Goal: Task Accomplishment & Management: Use online tool/utility

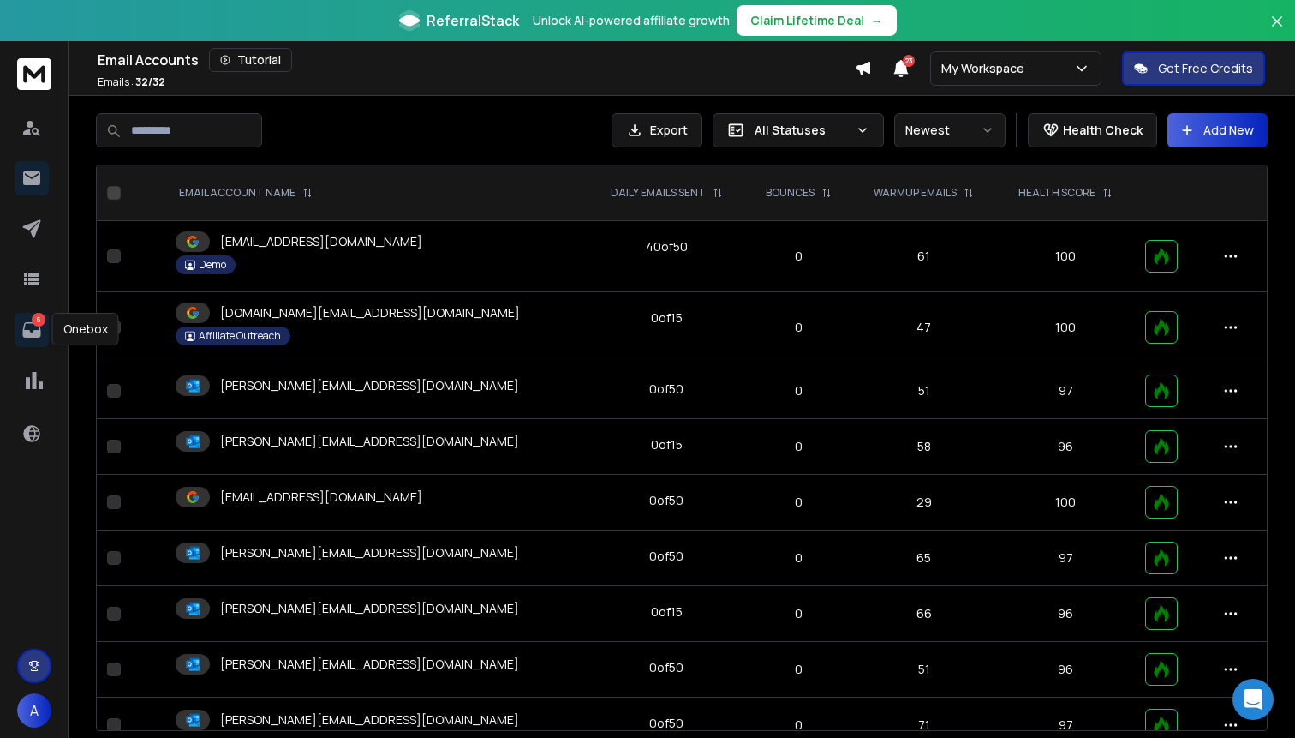
click at [39, 325] on p "6" at bounding box center [39, 320] width 14 height 14
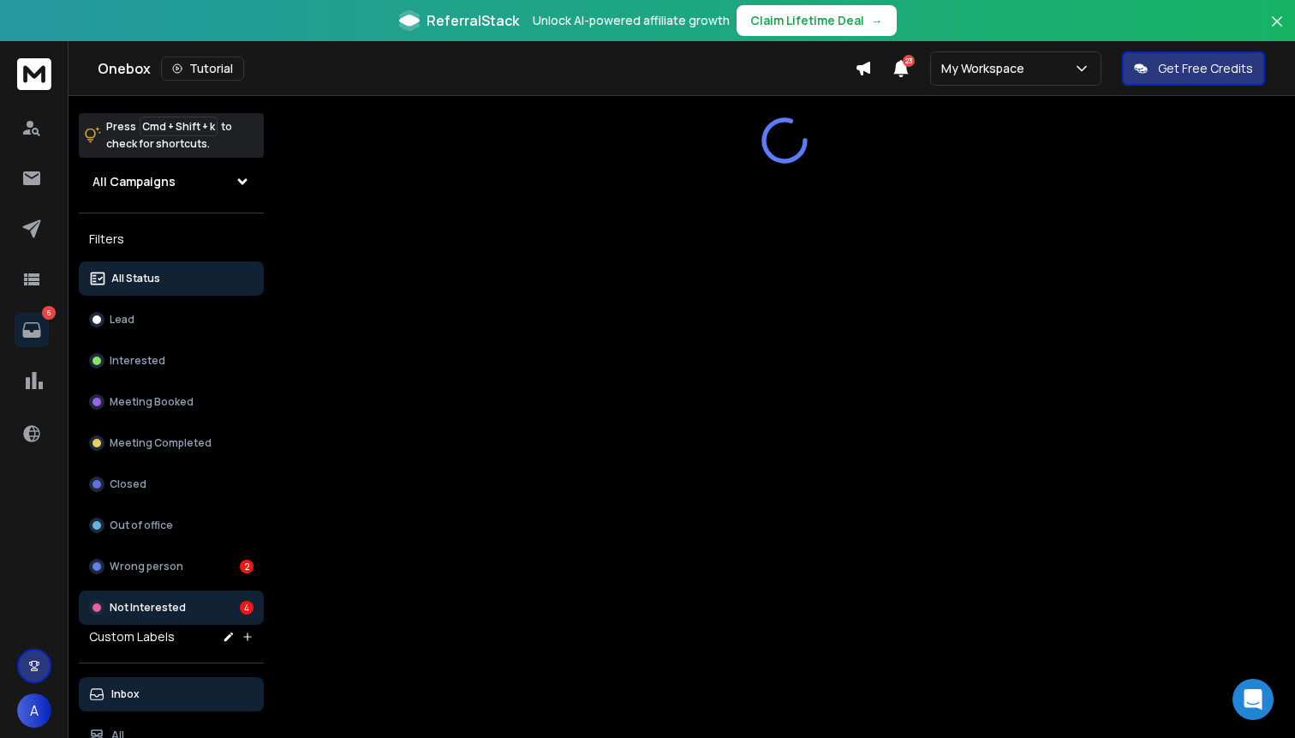
click at [194, 610] on button "Not Interested 4" at bounding box center [171, 607] width 185 height 34
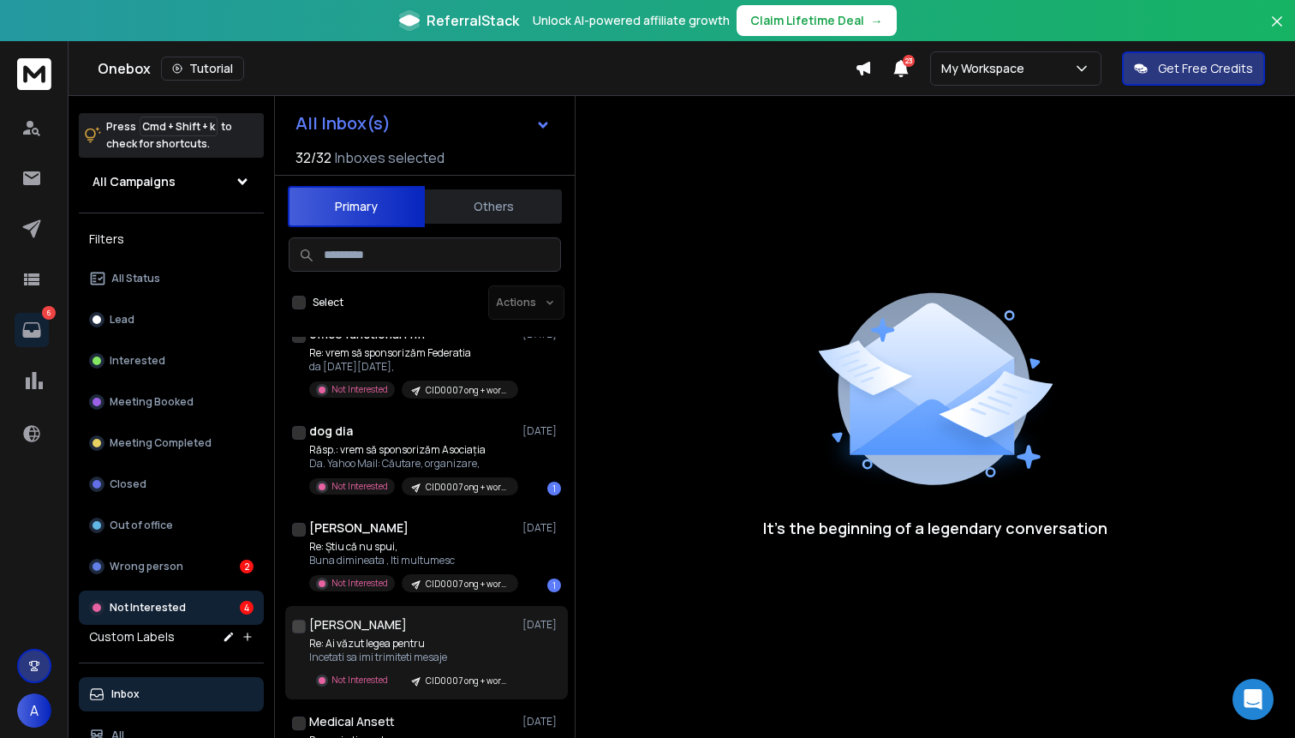
scroll to position [219, 0]
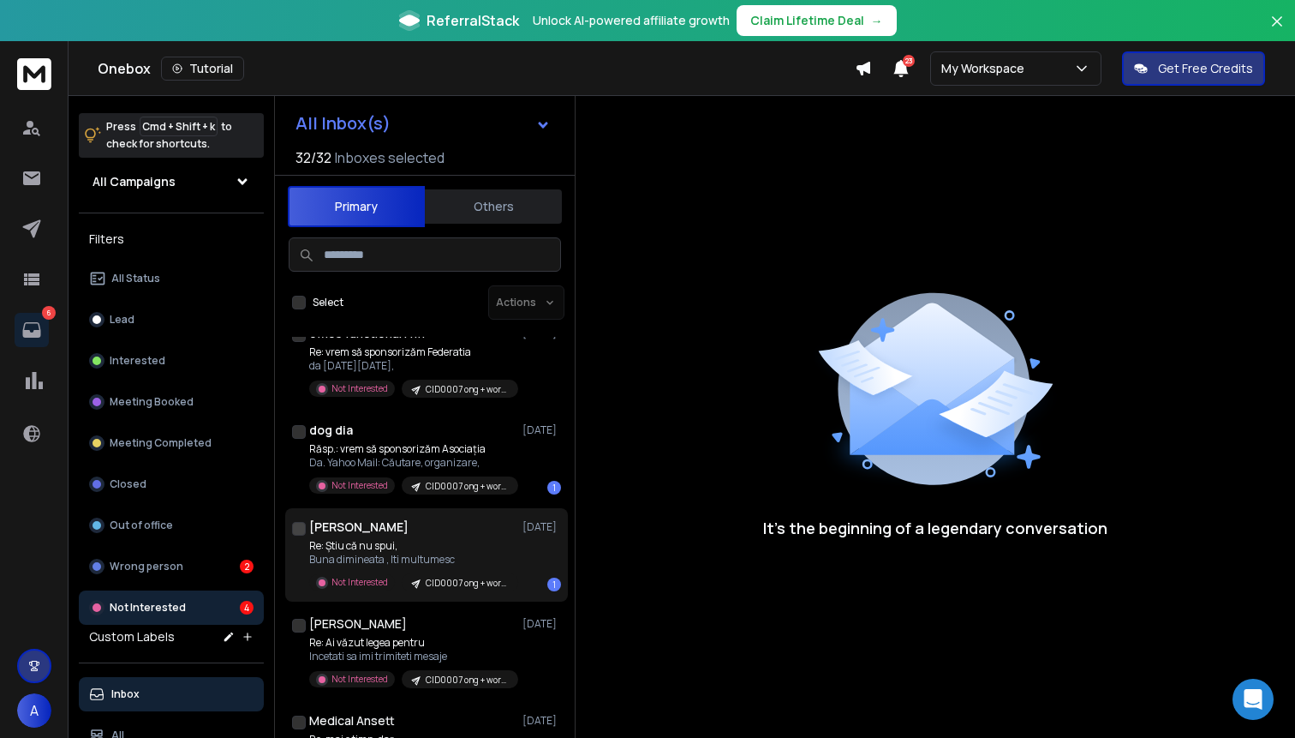
click at [485, 550] on p "Re: Știu că nu spui," at bounding box center [412, 546] width 206 height 14
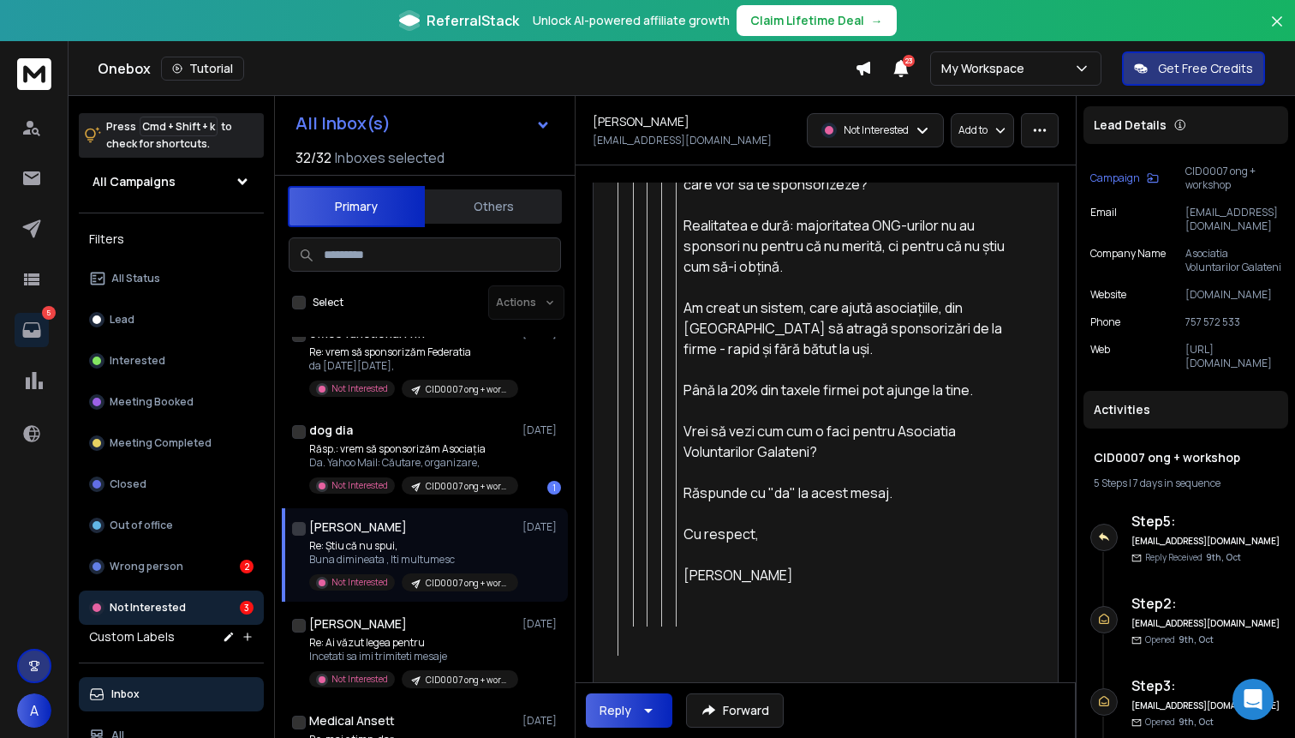
scroll to position [2768, 0]
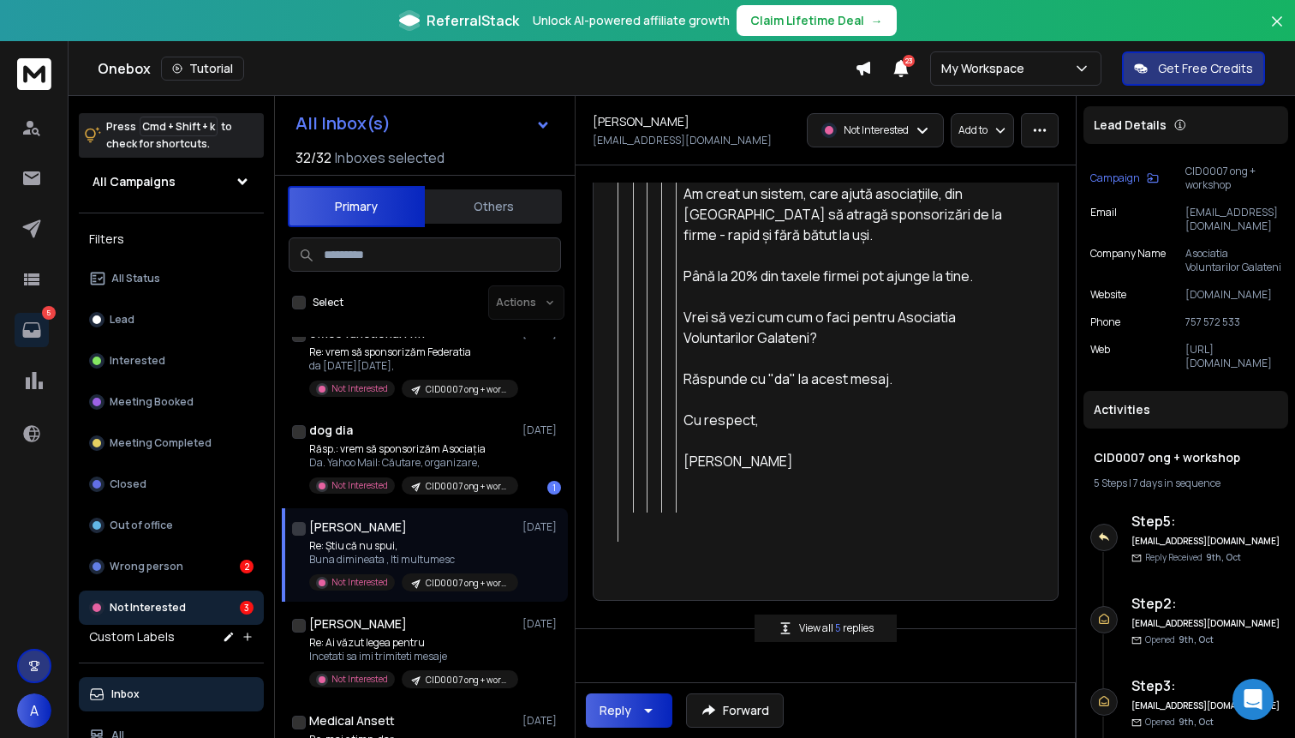
click at [843, 629] on span "5" at bounding box center [839, 627] width 8 height 15
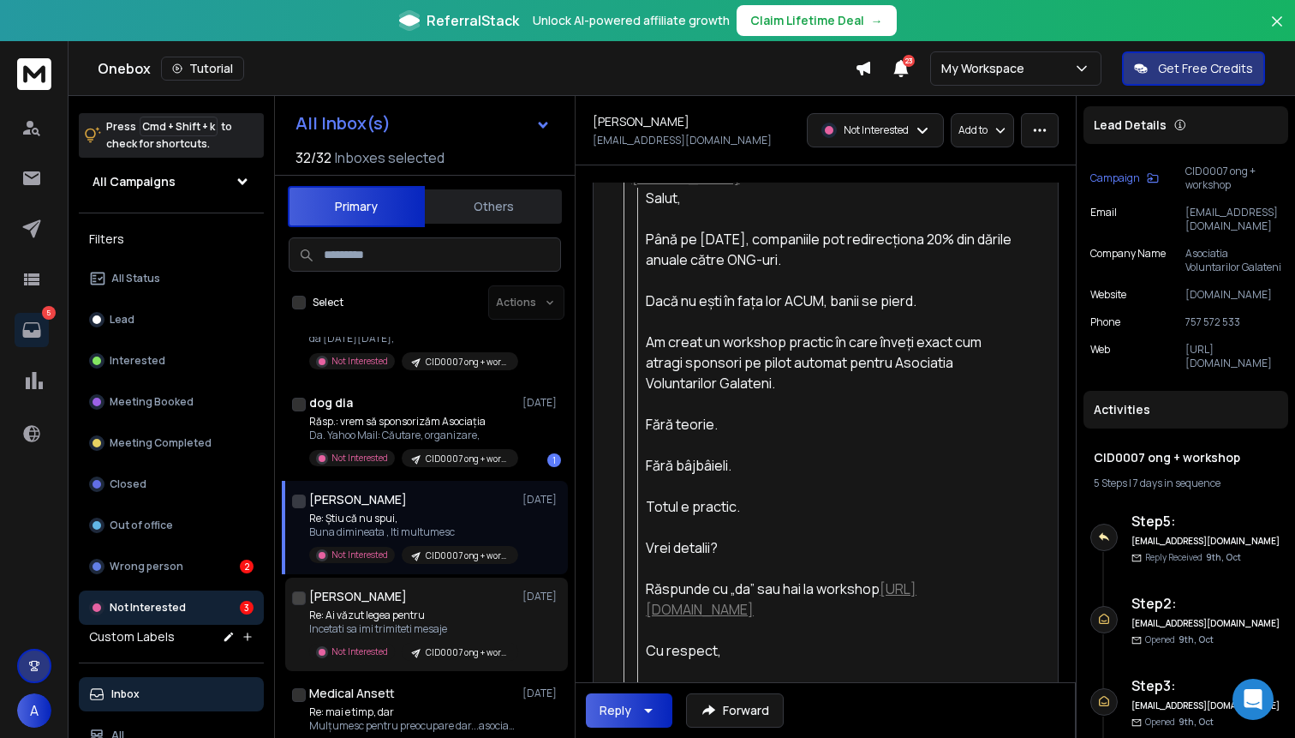
scroll to position [264, 0]
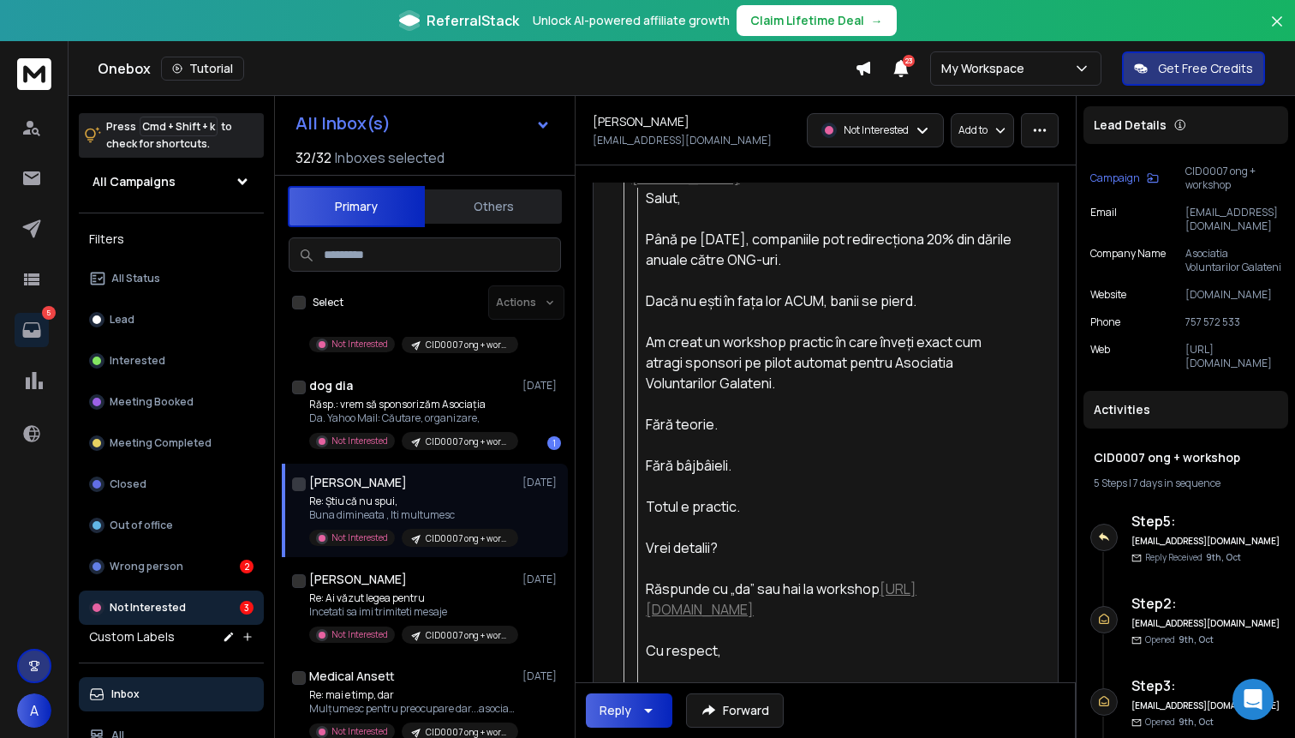
click at [469, 506] on p "Re: Știu că nu spui," at bounding box center [412, 501] width 206 height 14
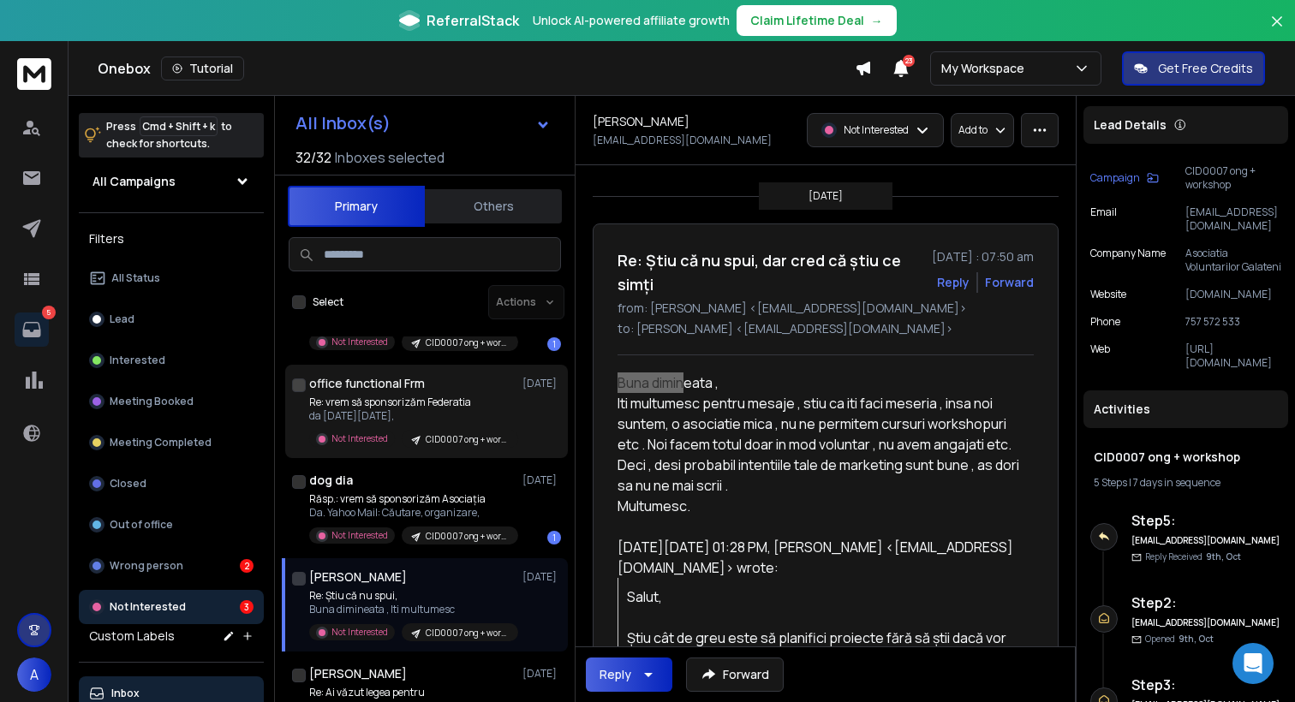
scroll to position [187, 0]
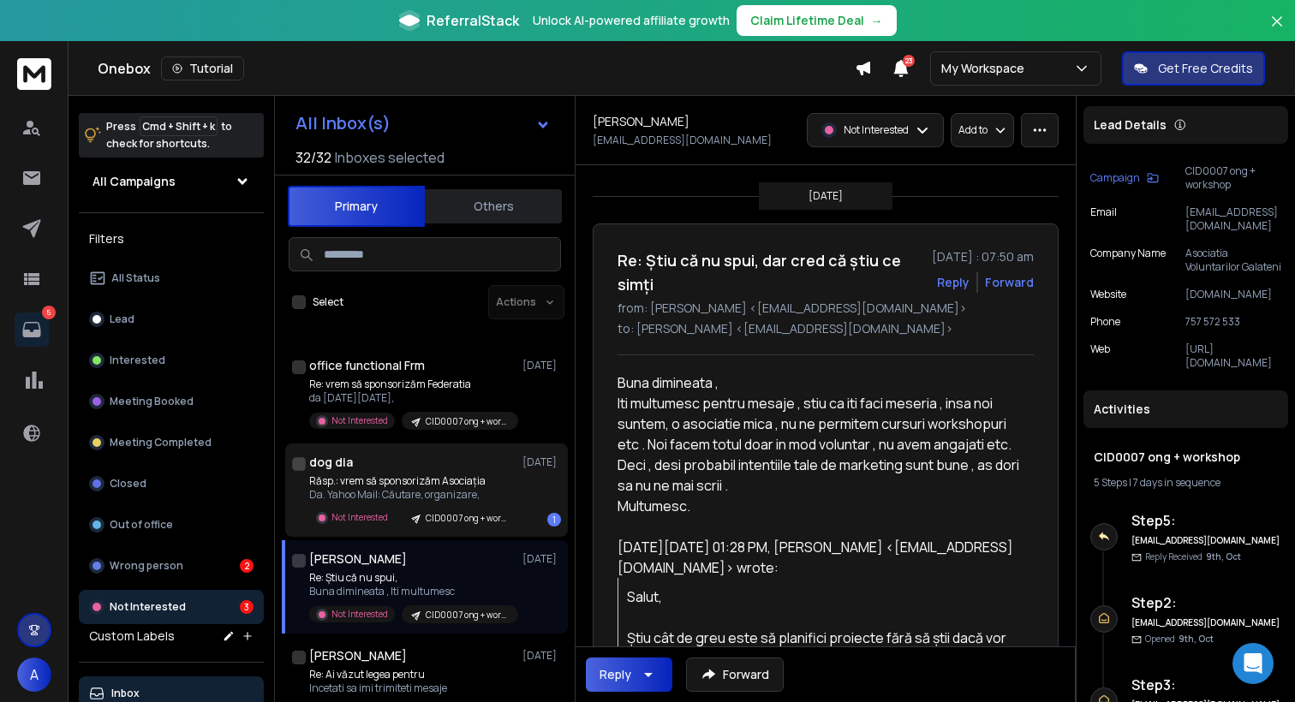
click at [461, 483] on p "Răsp.: vrem să sponsorizăm Asociația" at bounding box center [412, 482] width 206 height 14
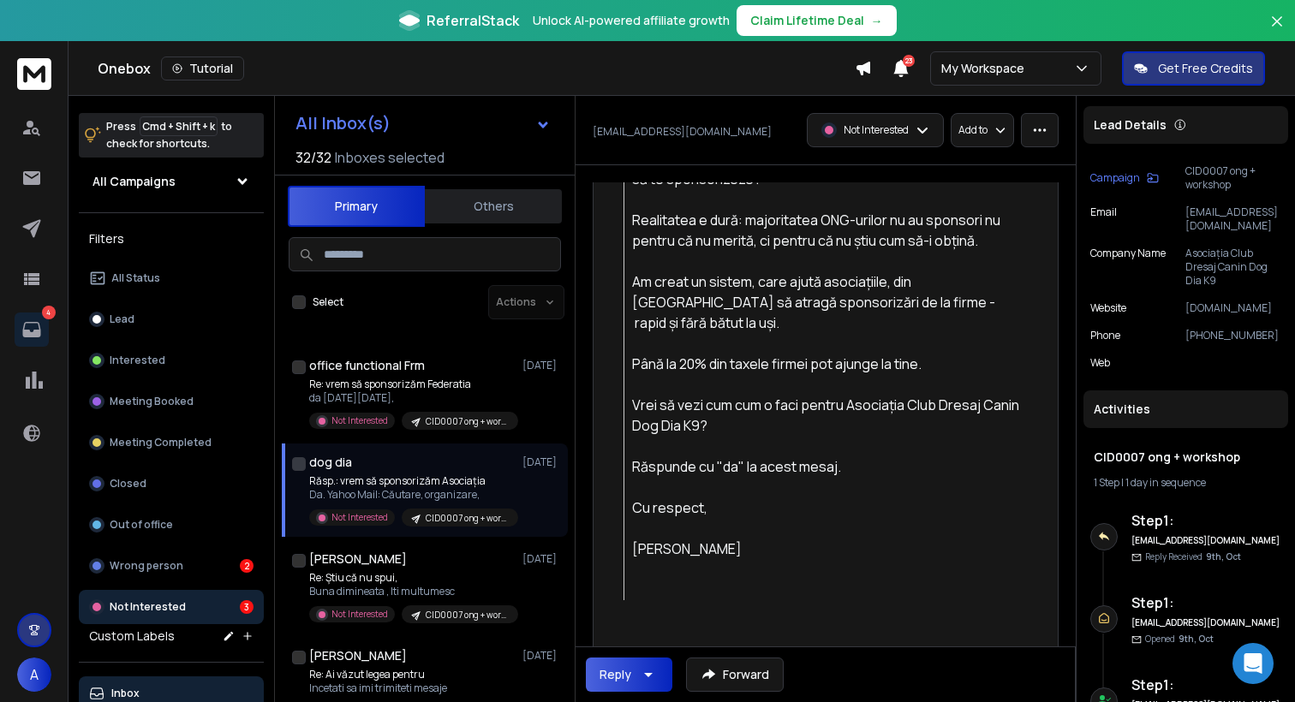
scroll to position [665, 0]
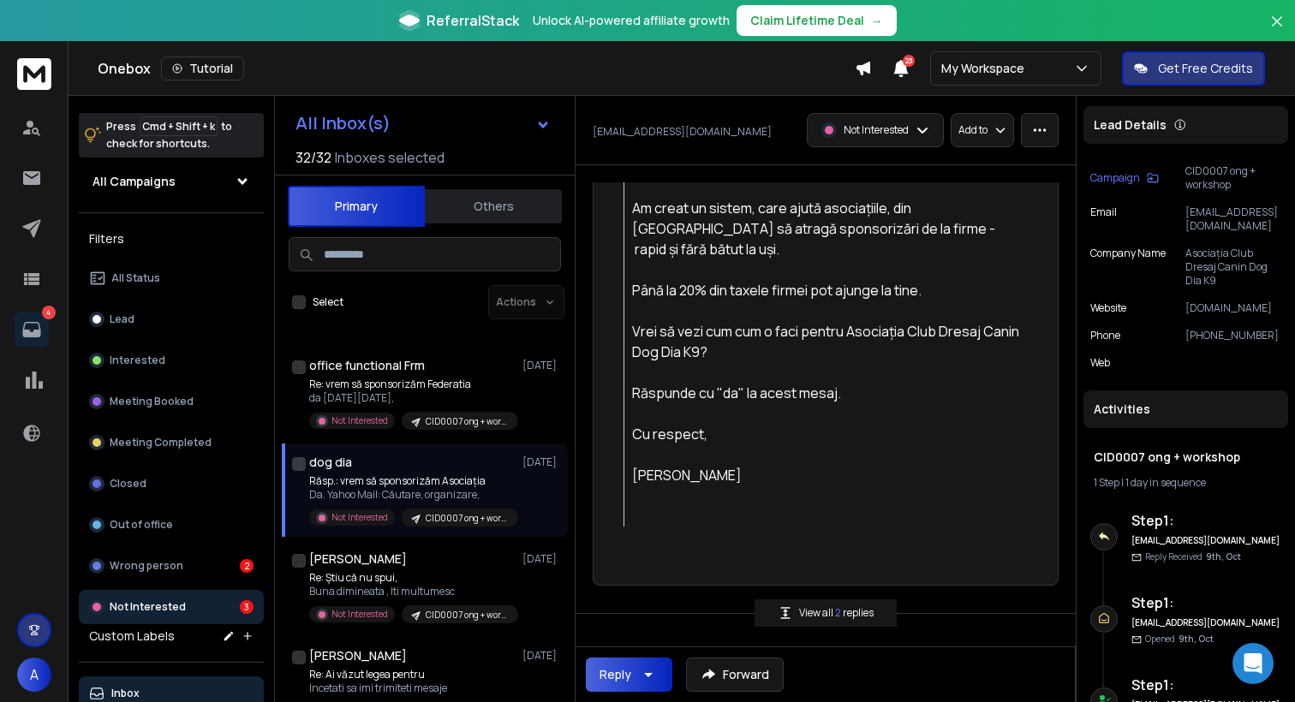
click at [838, 606] on span "2" at bounding box center [839, 613] width 8 height 15
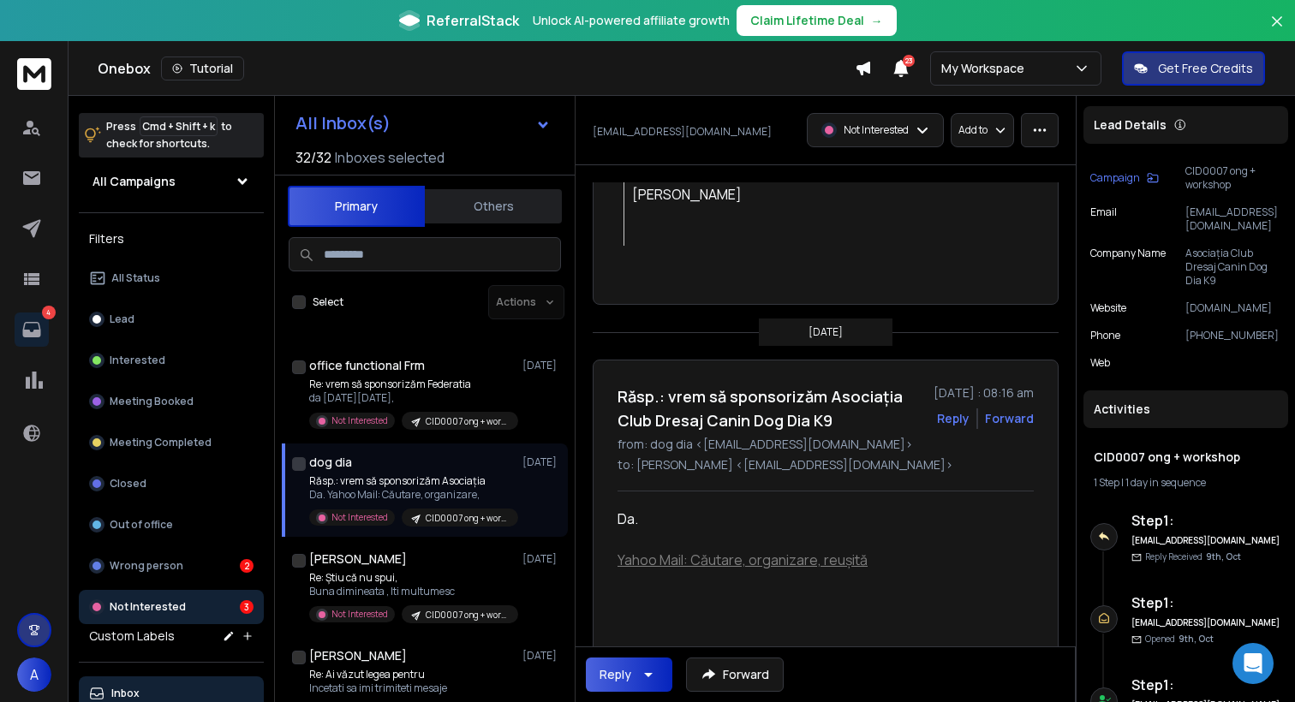
scroll to position [976, 0]
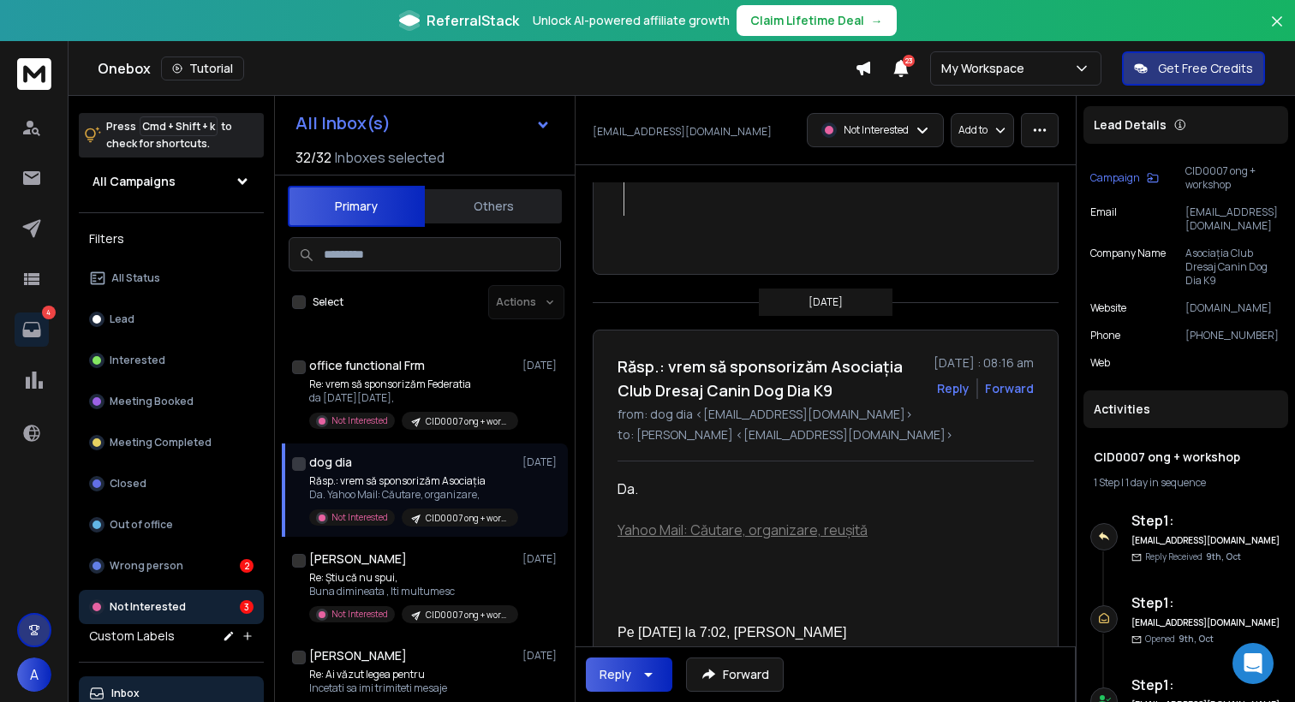
click at [906, 134] on p "Not Interested" at bounding box center [876, 130] width 65 height 14
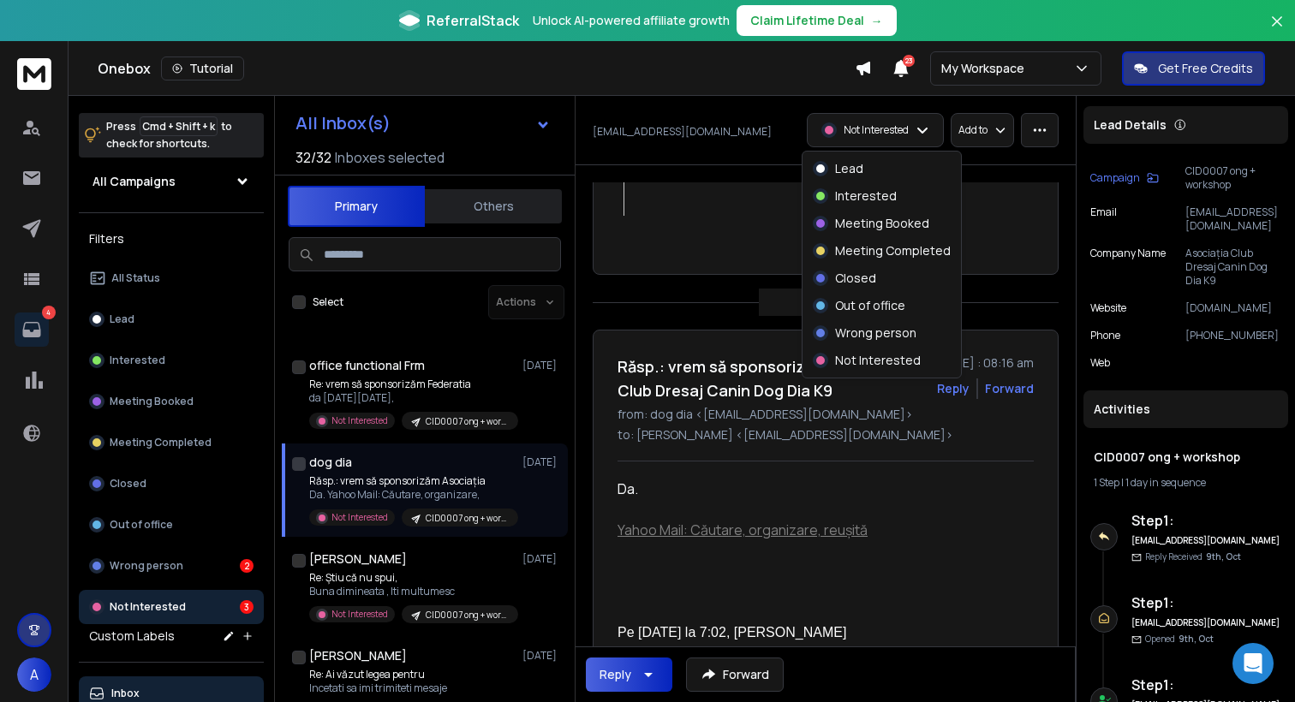
scroll to position [187, 0]
click at [859, 200] on p "Interested" at bounding box center [866, 196] width 62 height 17
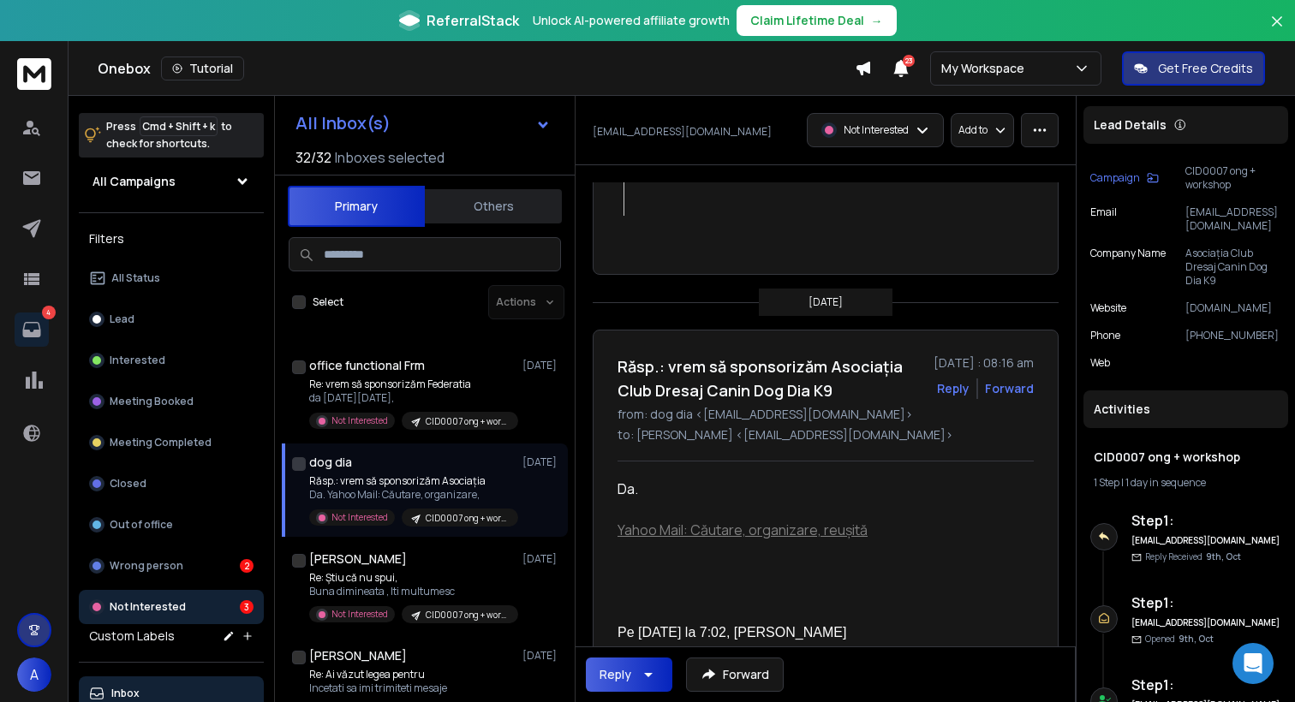
click at [463, 474] on div "dog dia [DATE] Răsp.: vrem să sponsorizăm Asociația Da. Yahoo Mail: Căutare, or…" at bounding box center [435, 490] width 252 height 73
click at [498, 477] on p "Răsp.: vrem să sponsorizăm Asociația" at bounding box center [412, 482] width 206 height 14
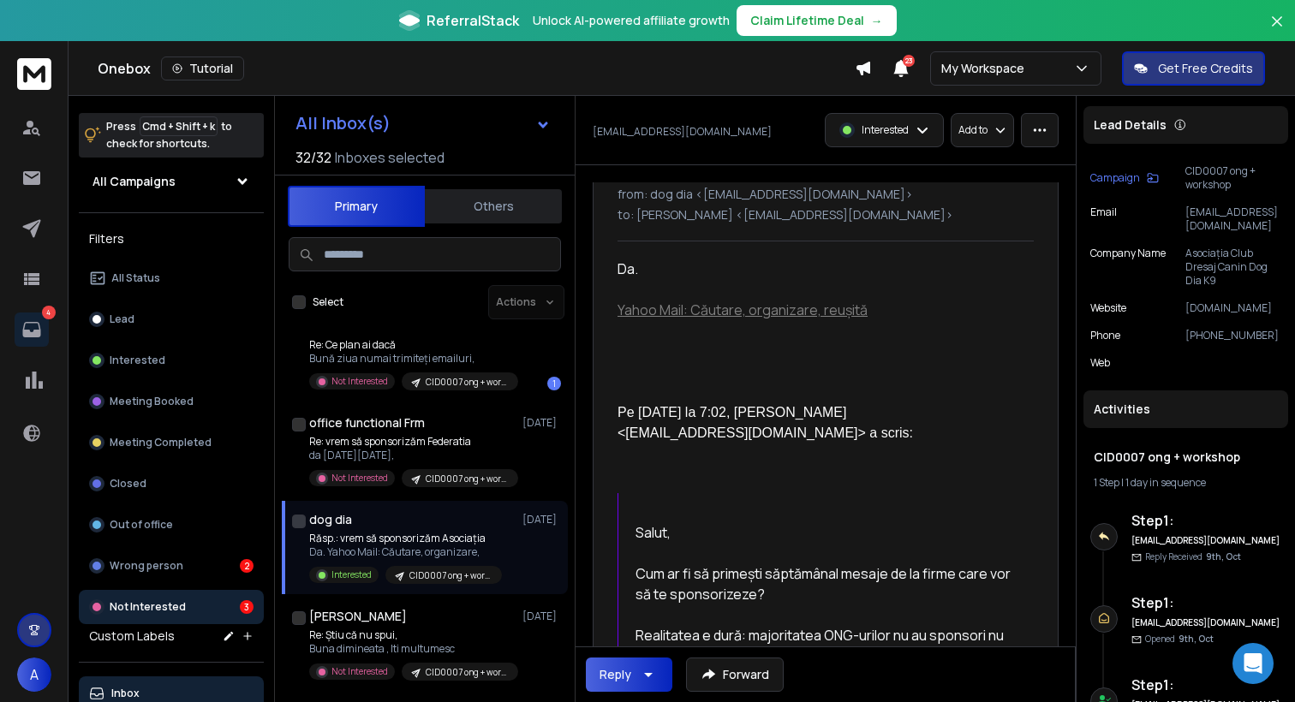
scroll to position [104, 0]
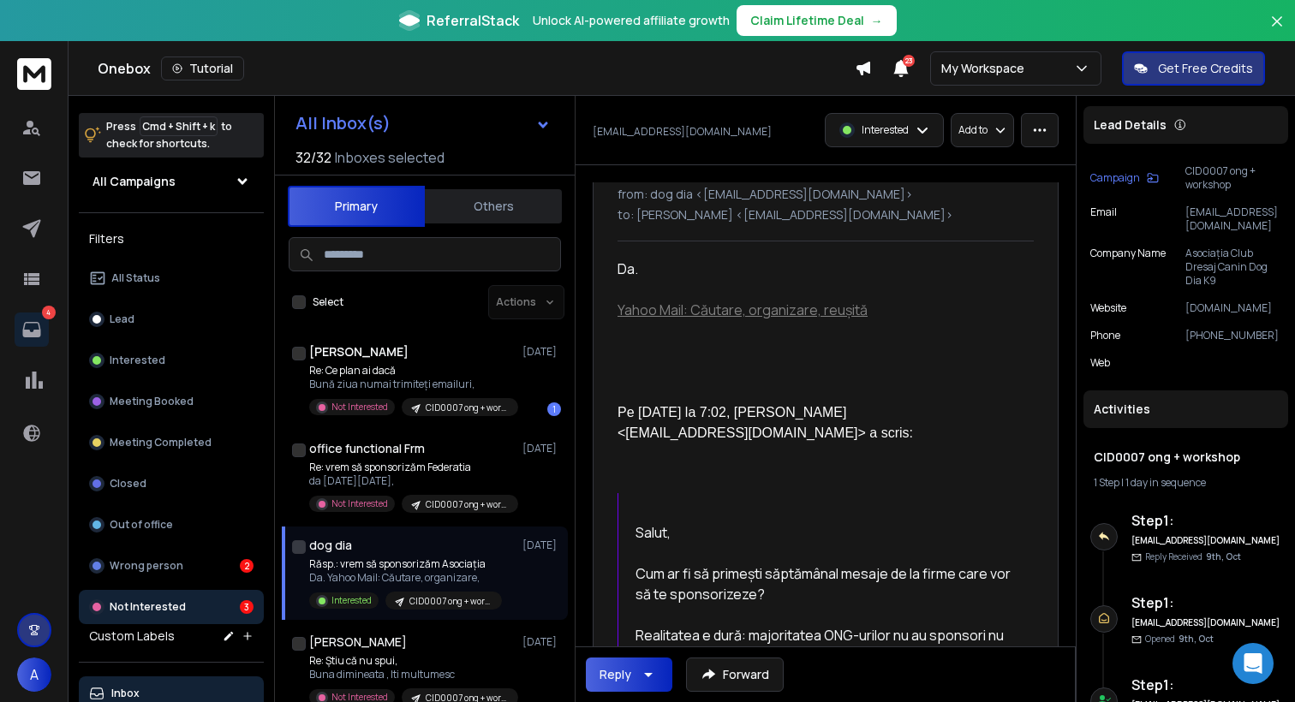
click at [449, 469] on p "Re: vrem să sponsorizăm Federatia" at bounding box center [412, 468] width 206 height 14
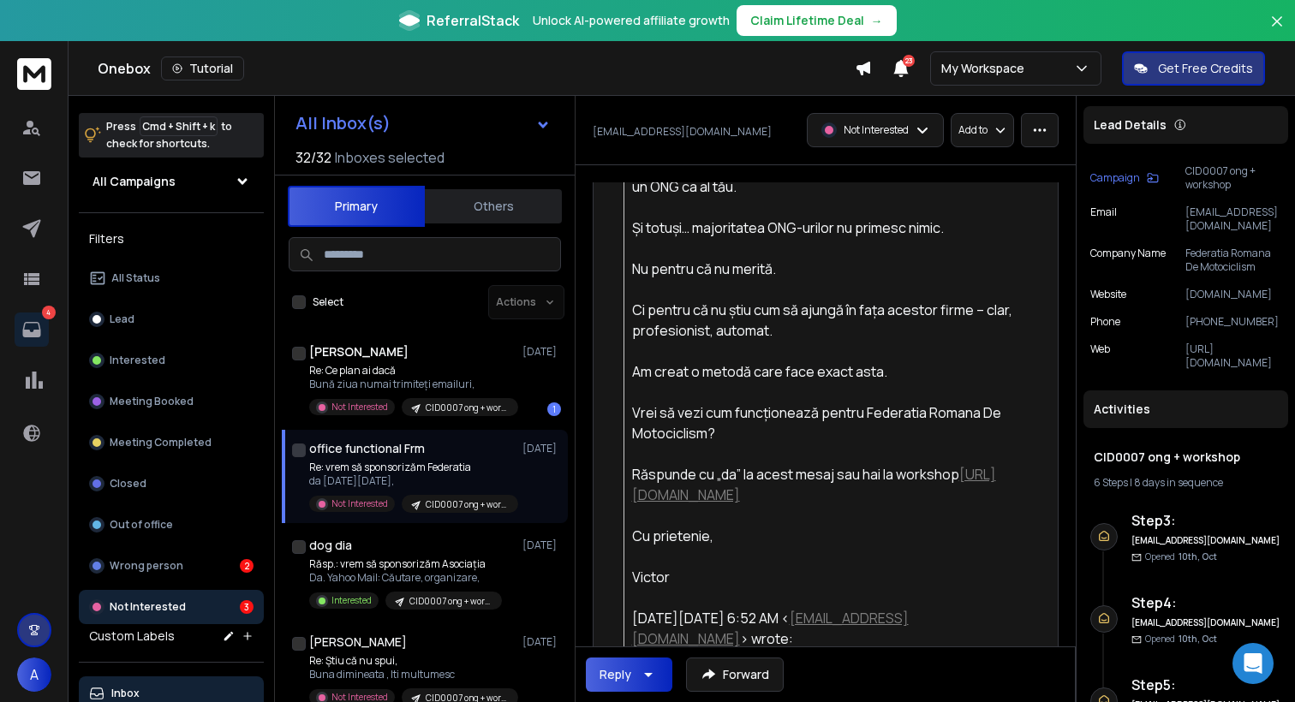
scroll to position [647, 0]
click at [423, 456] on h1 "office functional Frm" at bounding box center [367, 448] width 116 height 17
click at [421, 456] on h1 "office functional Frm" at bounding box center [367, 448] width 116 height 17
click at [352, 458] on div "office functional Frm [DATE] Re: vrem să sponsorizăm Federatia da [DATE][DATE],…" at bounding box center [435, 476] width 252 height 73
click at [894, 126] on p "Not Interested" at bounding box center [876, 130] width 65 height 14
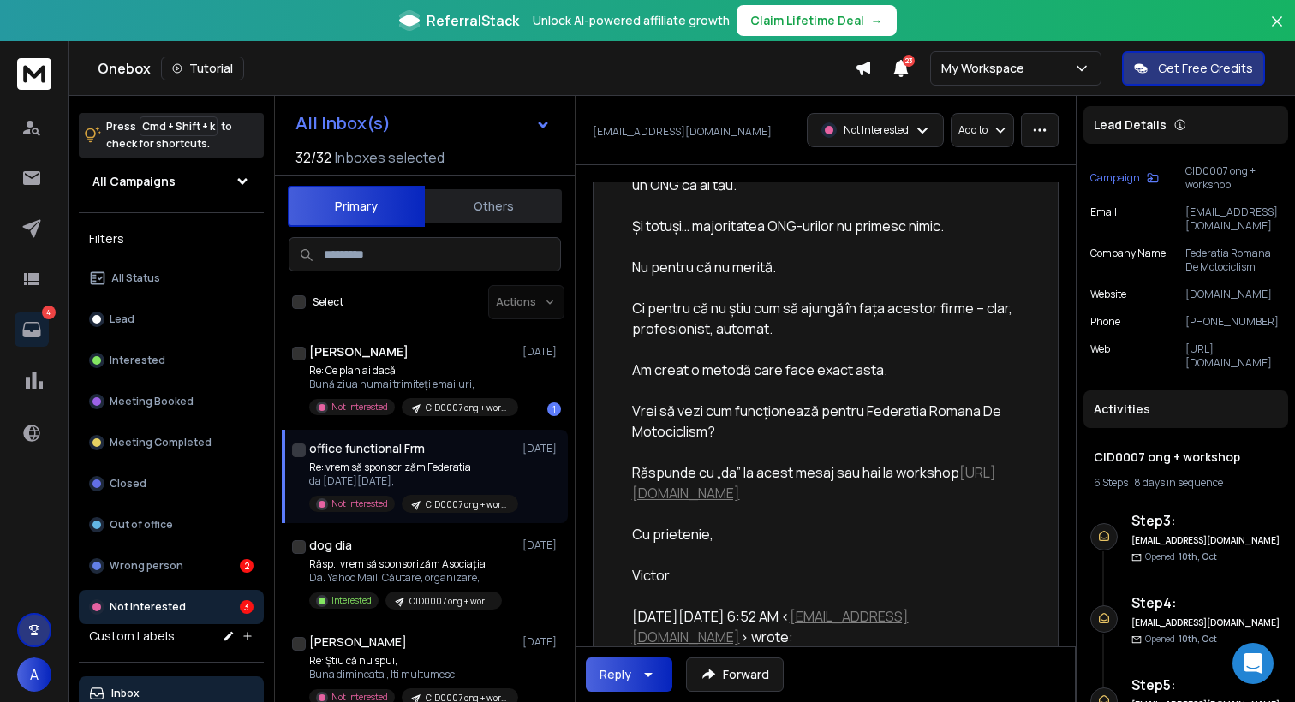
scroll to position [104, 0]
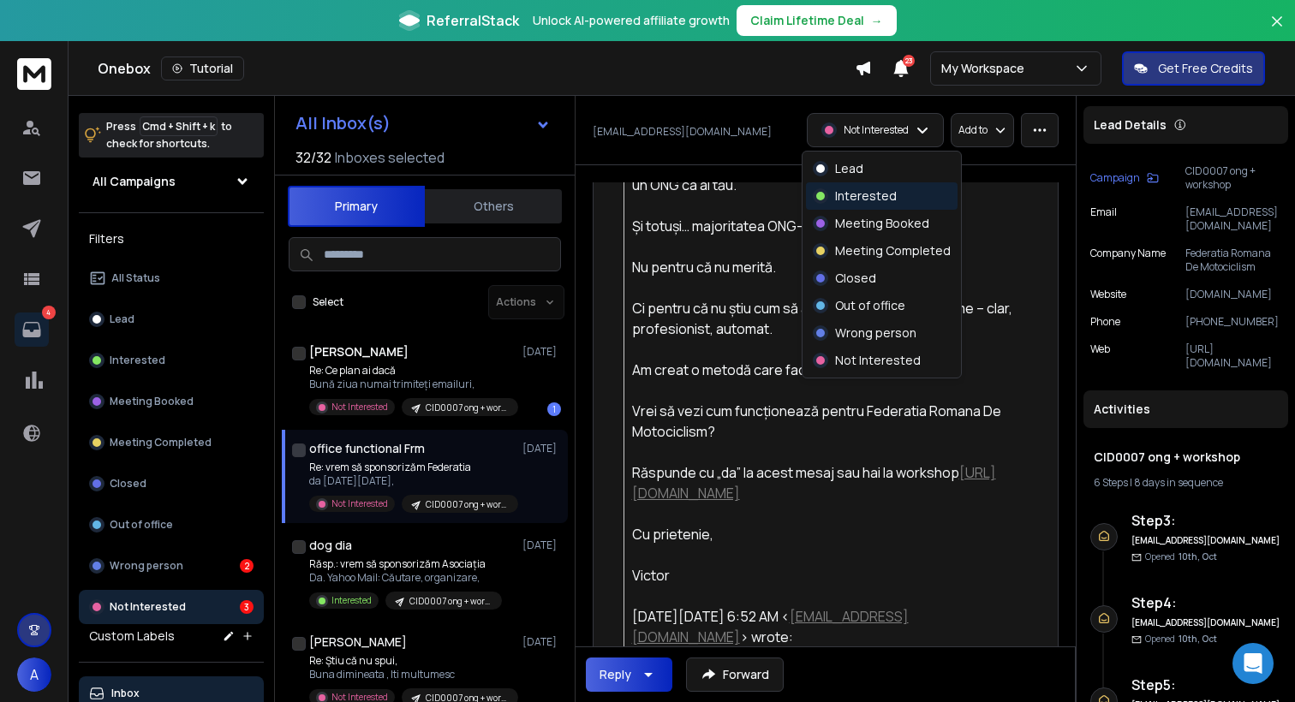
click at [865, 194] on p "Interested" at bounding box center [866, 196] width 62 height 17
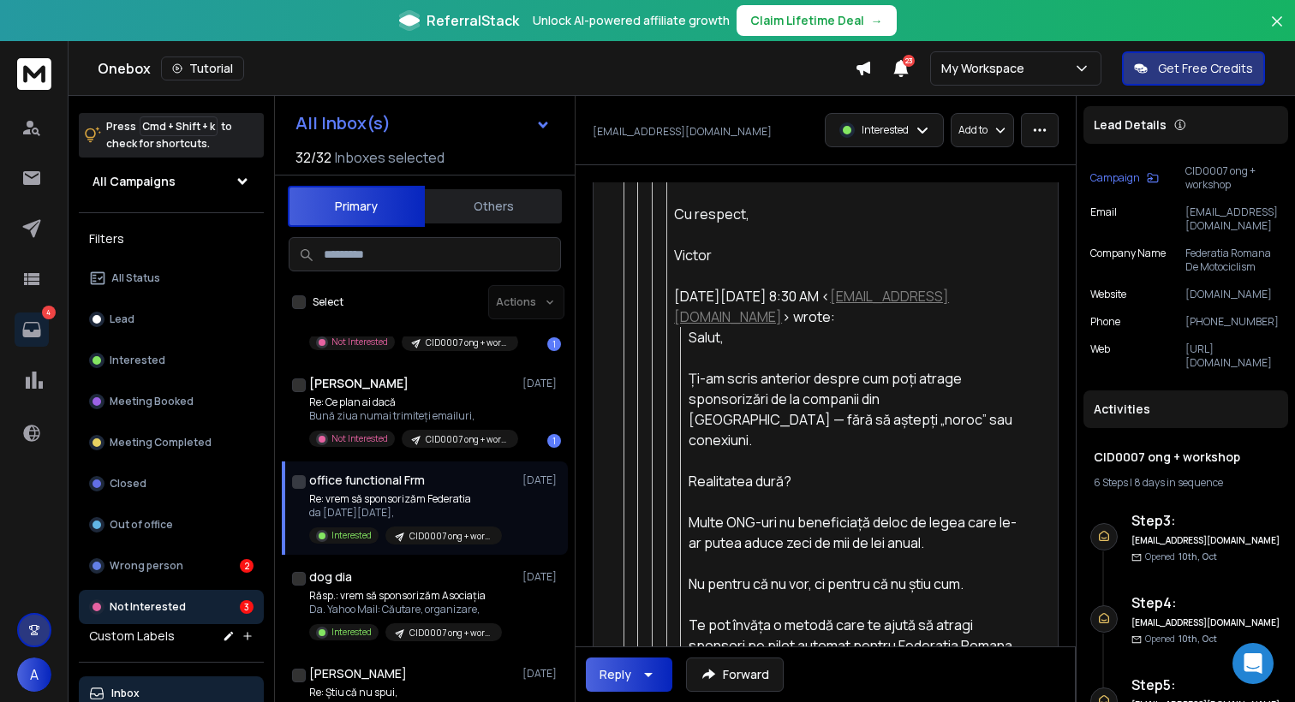
scroll to position [51, 0]
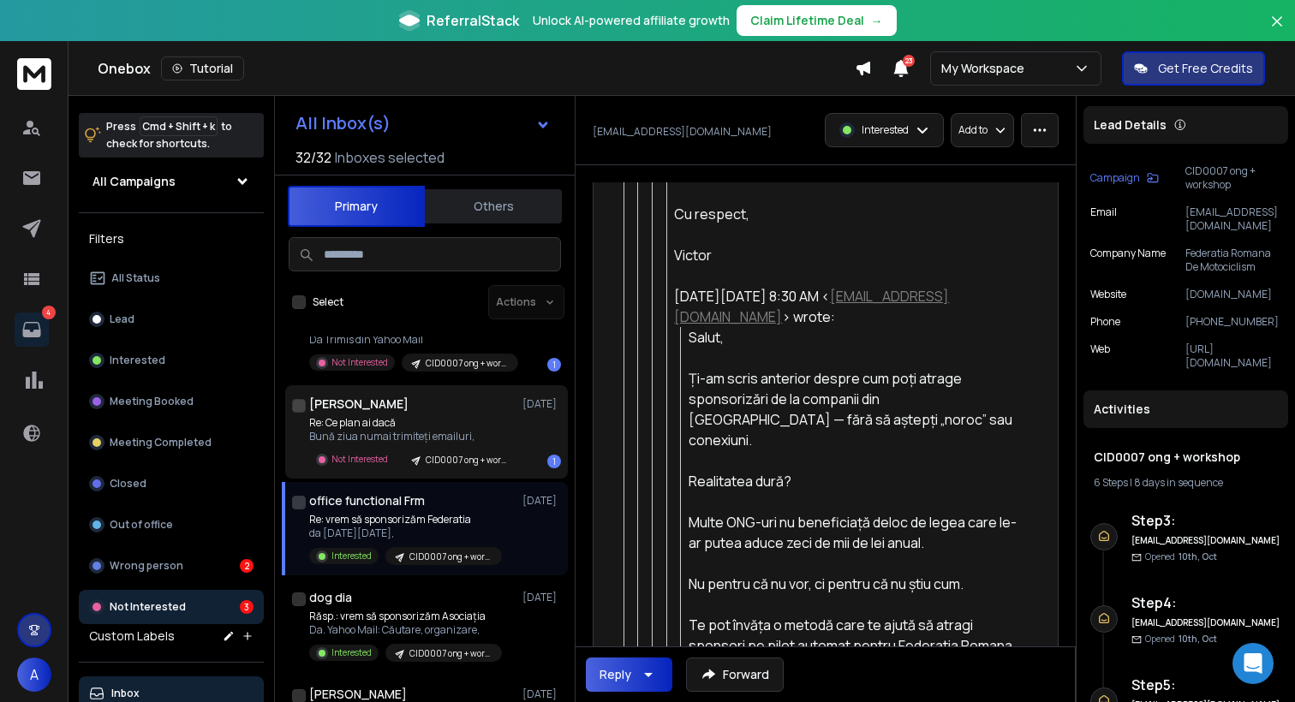
click at [472, 424] on p "Re: Ce plan ai dacă" at bounding box center [412, 423] width 206 height 14
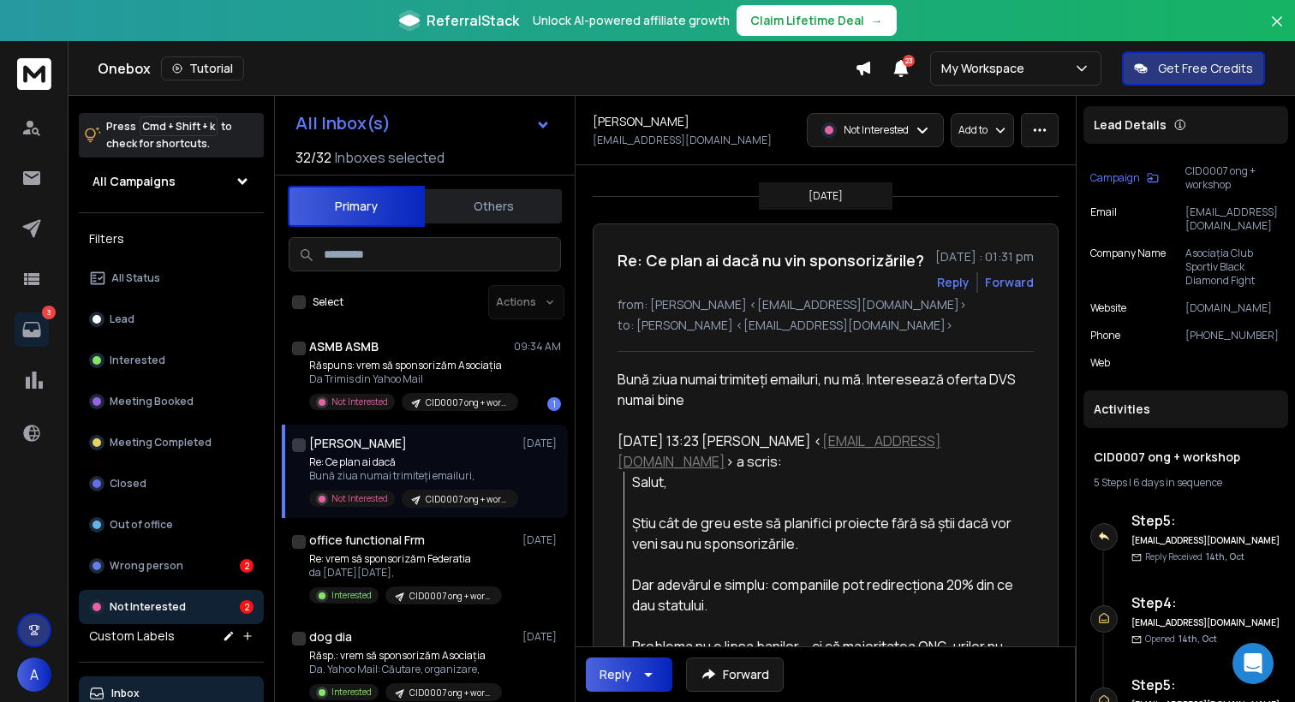
scroll to position [0, 0]
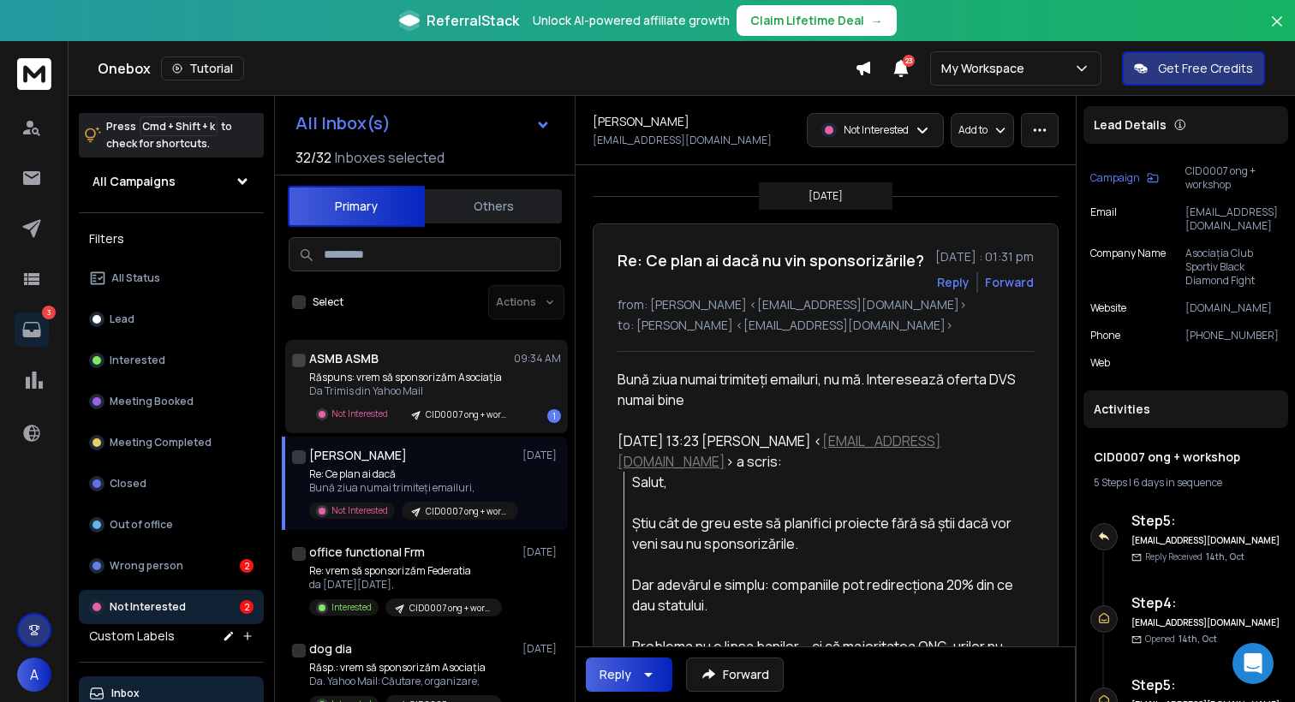
click at [422, 392] on p "Da Trimis din Yahoo Mail" at bounding box center [412, 392] width 206 height 14
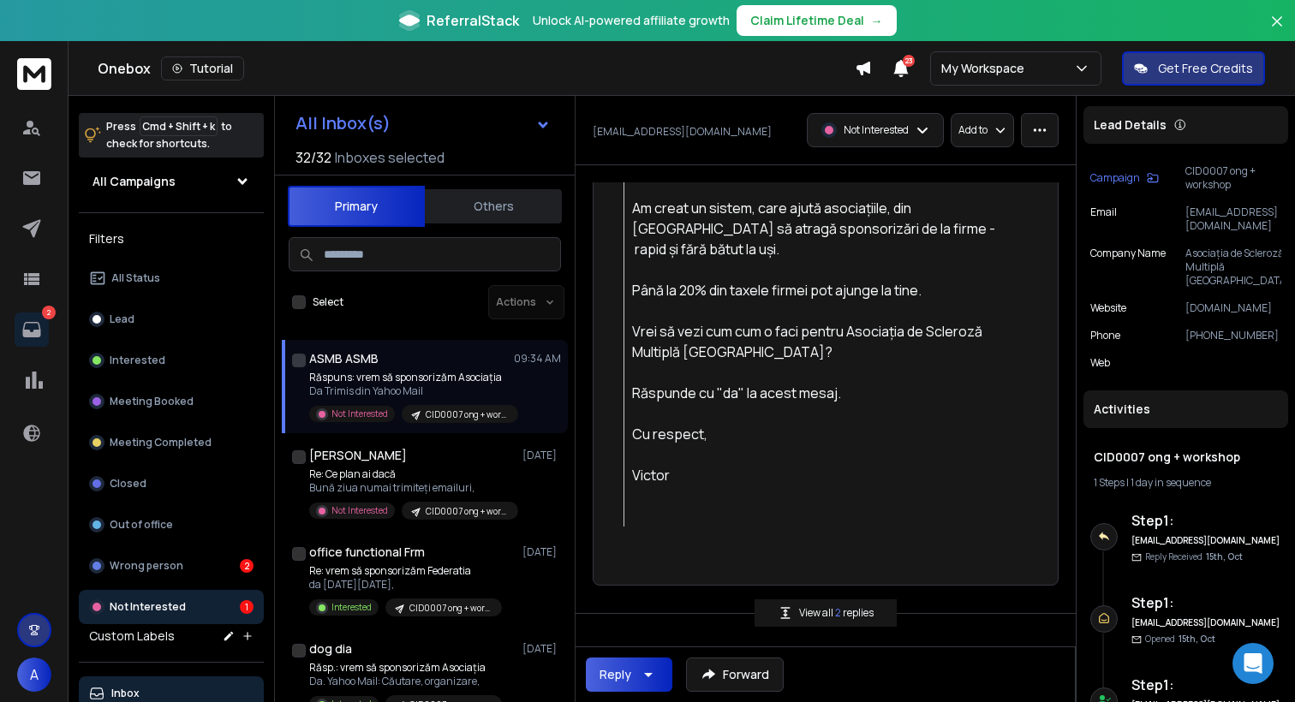
scroll to position [665, 0]
click at [839, 606] on span "2" at bounding box center [839, 613] width 8 height 15
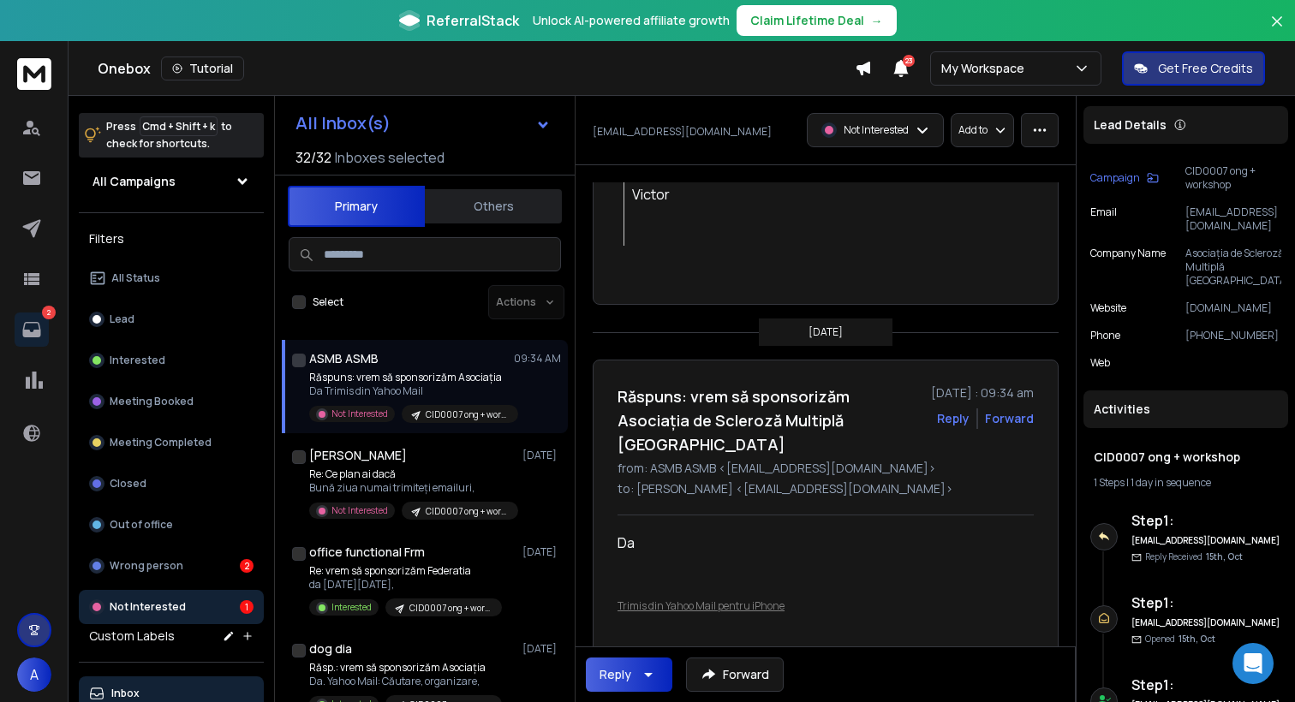
scroll to position [967, 0]
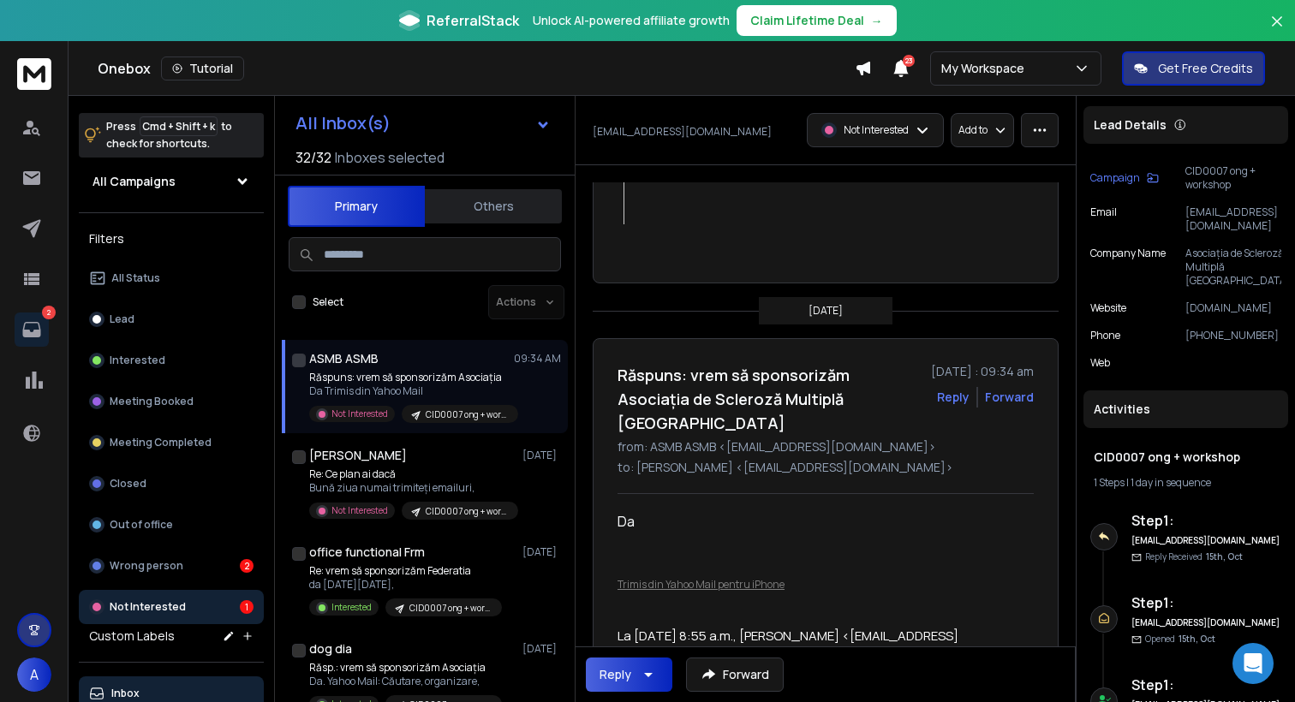
click at [842, 147] on div "[EMAIL_ADDRESS][DOMAIN_NAME] Not Interested Add to Not Interested Add to" at bounding box center [826, 130] width 500 height 69
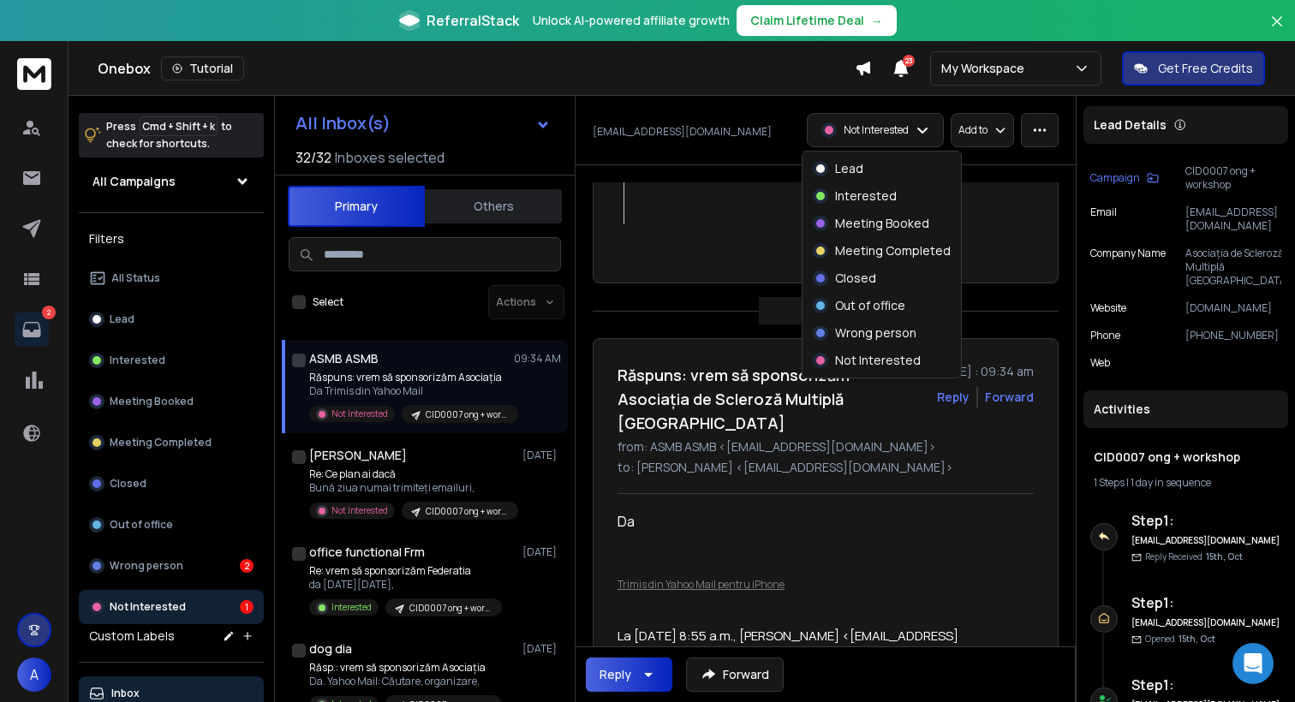
click at [845, 137] on div "Not Interested" at bounding box center [875, 130] width 135 height 33
click at [849, 194] on p "Interested" at bounding box center [866, 196] width 62 height 17
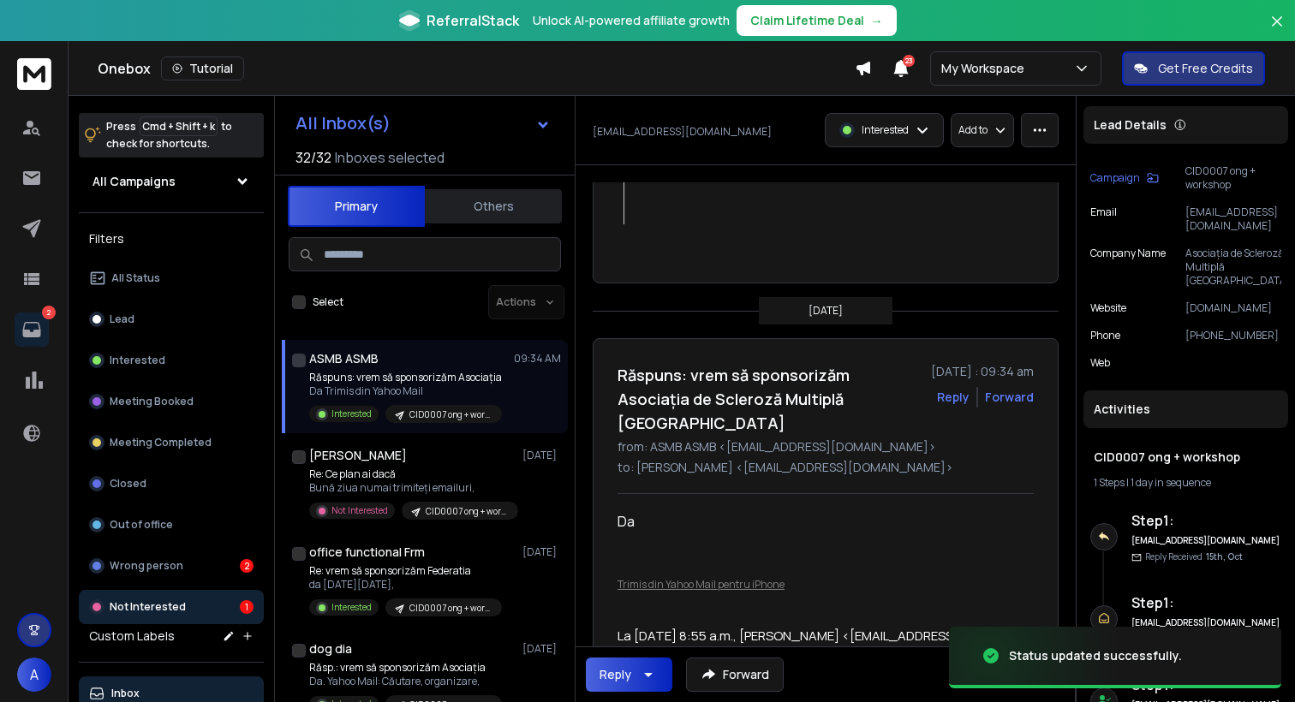
click at [184, 609] on button "Not Interested 1" at bounding box center [171, 607] width 185 height 34
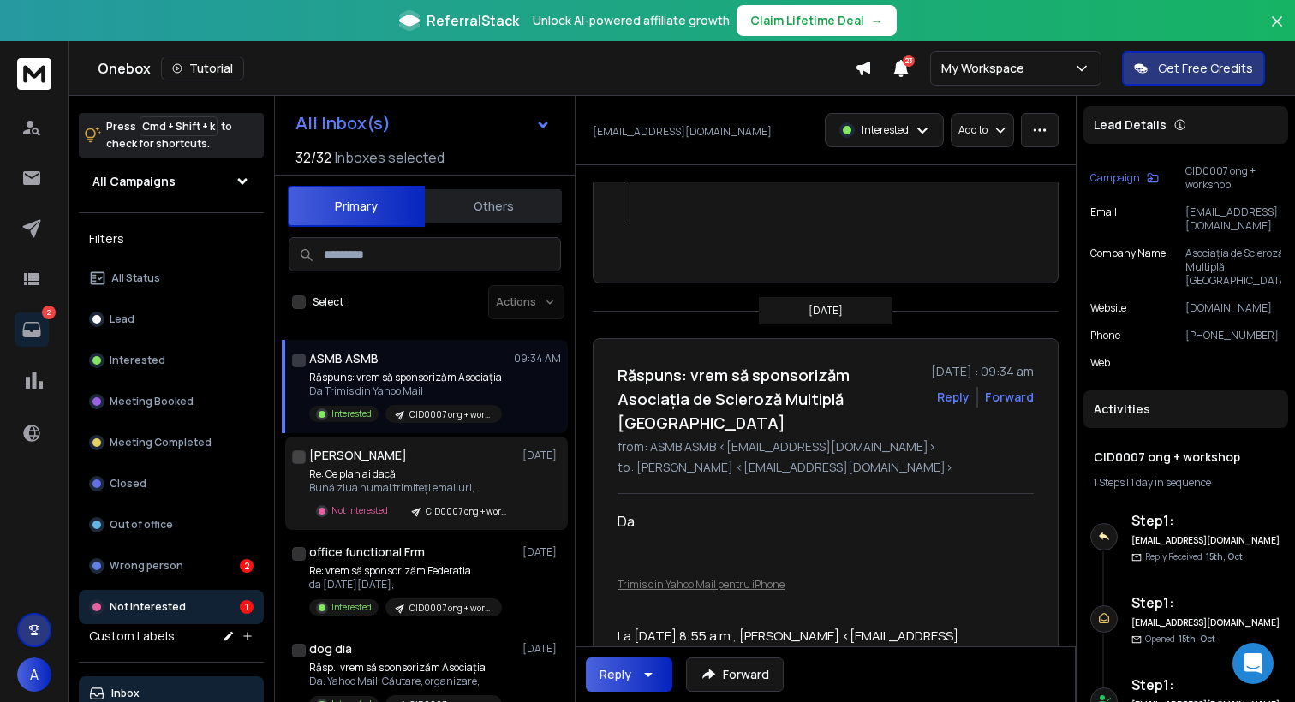
click at [406, 463] on div "[PERSON_NAME] [DATE]" at bounding box center [435, 455] width 252 height 17
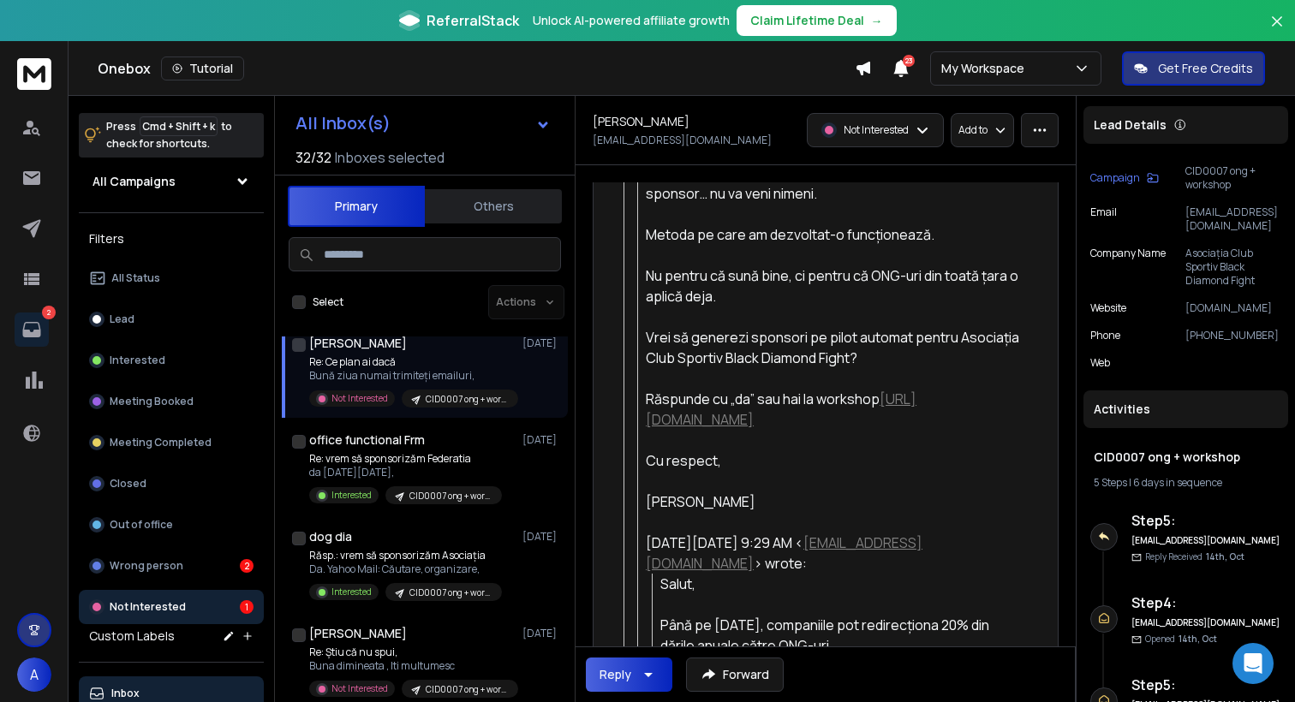
scroll to position [176, 0]
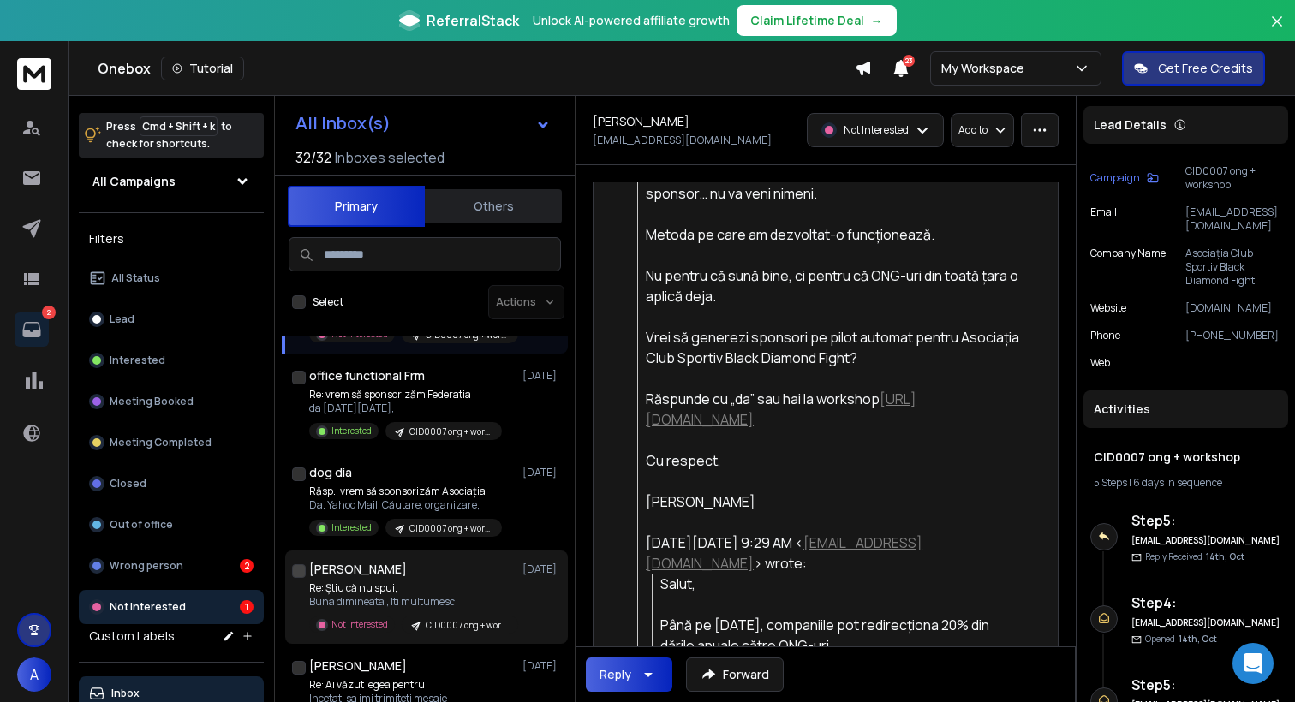
click at [398, 584] on p "Re: Știu că nu spui," at bounding box center [412, 589] width 206 height 14
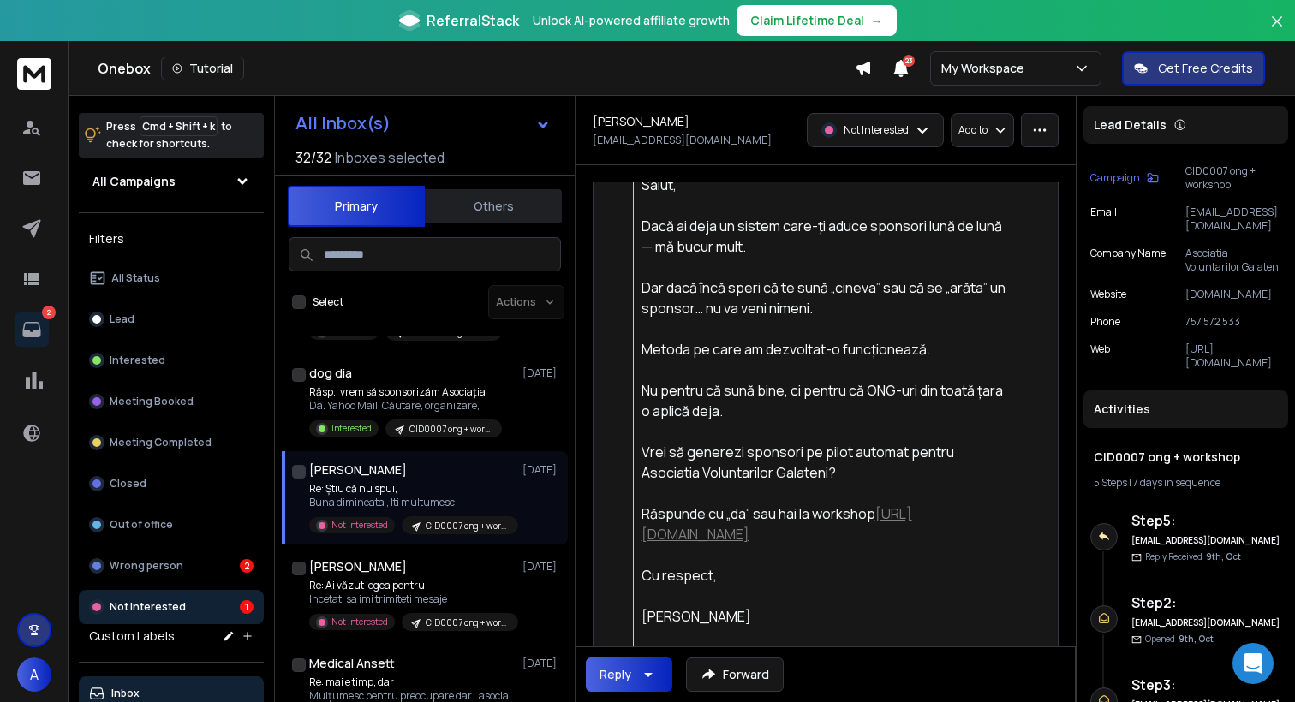
scroll to position [381, 0]
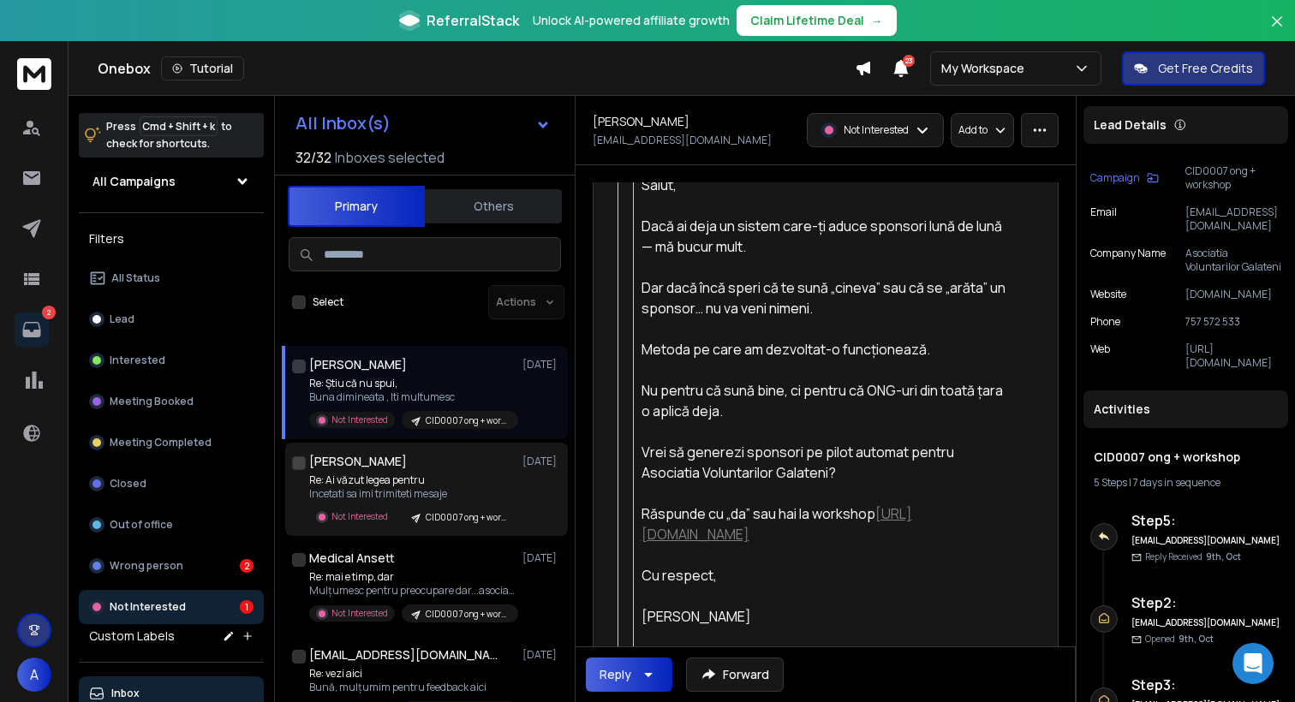
click at [402, 496] on p "Incetati sa imi trimiteti mesaje" at bounding box center [412, 494] width 206 height 14
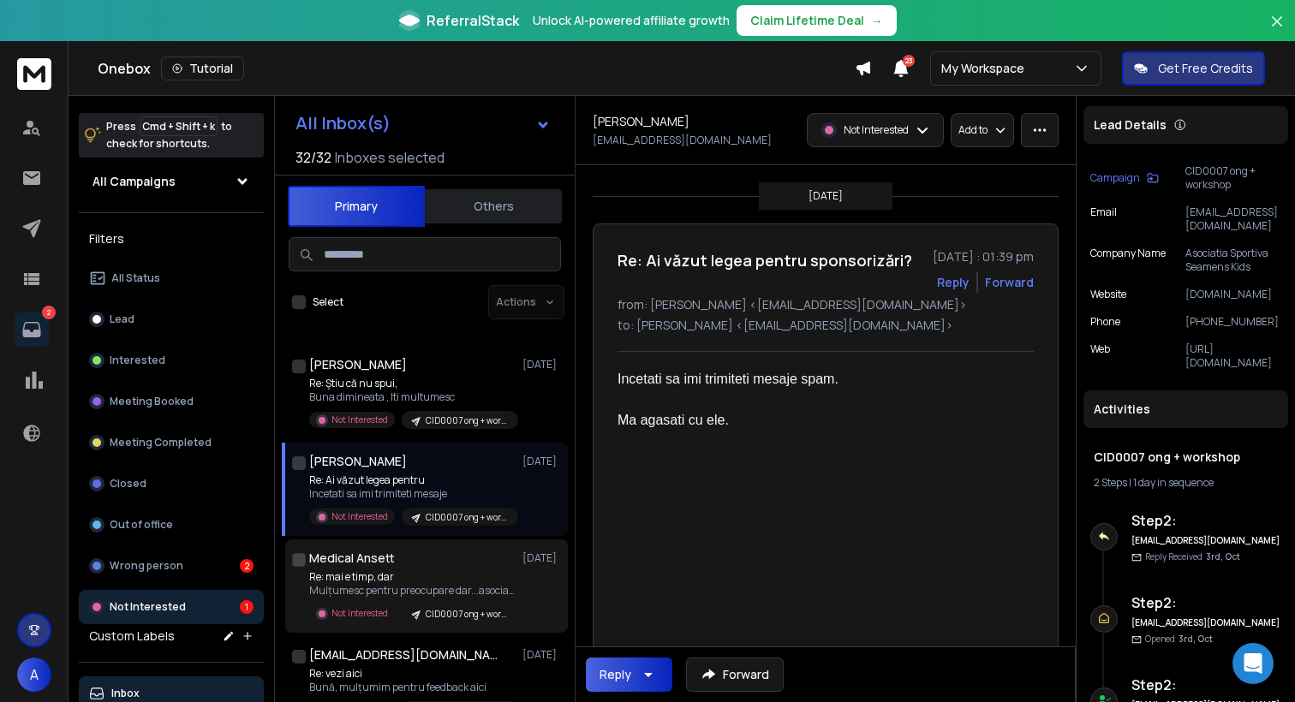
click at [421, 573] on p "Re: mai e timp, dar" at bounding box center [412, 578] width 206 height 14
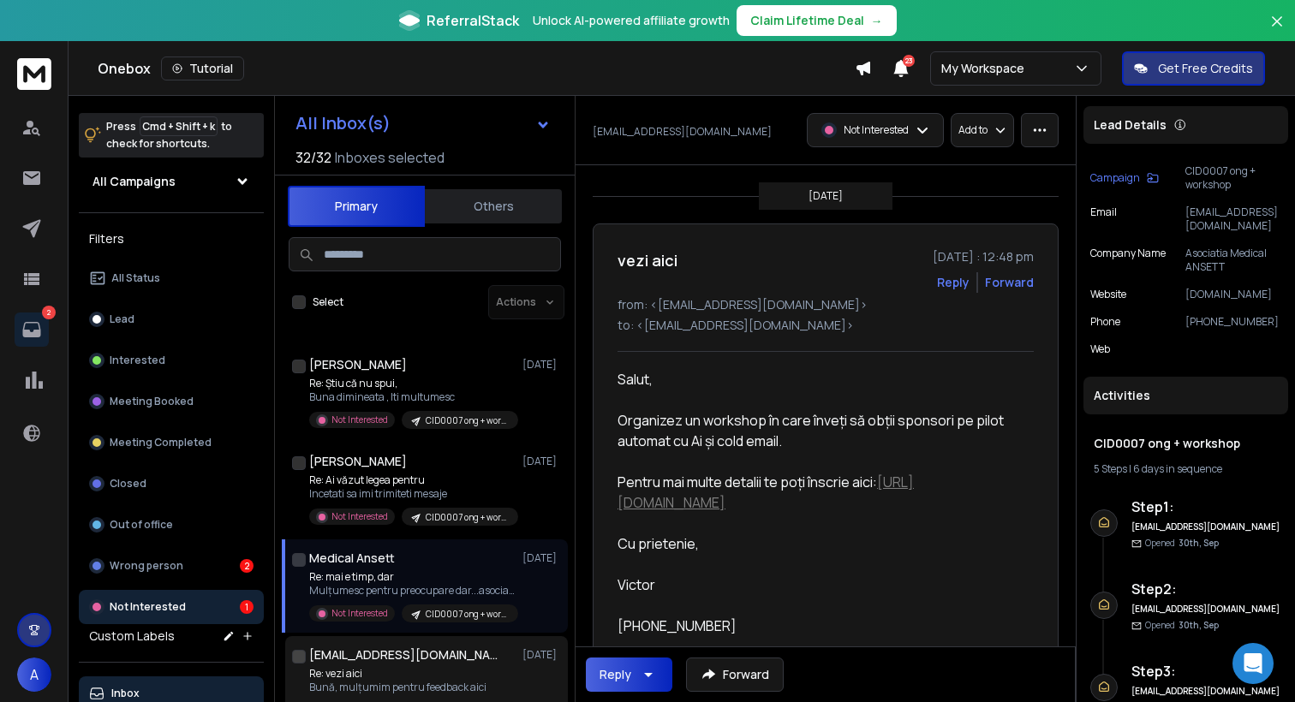
click at [415, 680] on p "Re: vezi aici" at bounding box center [412, 674] width 206 height 14
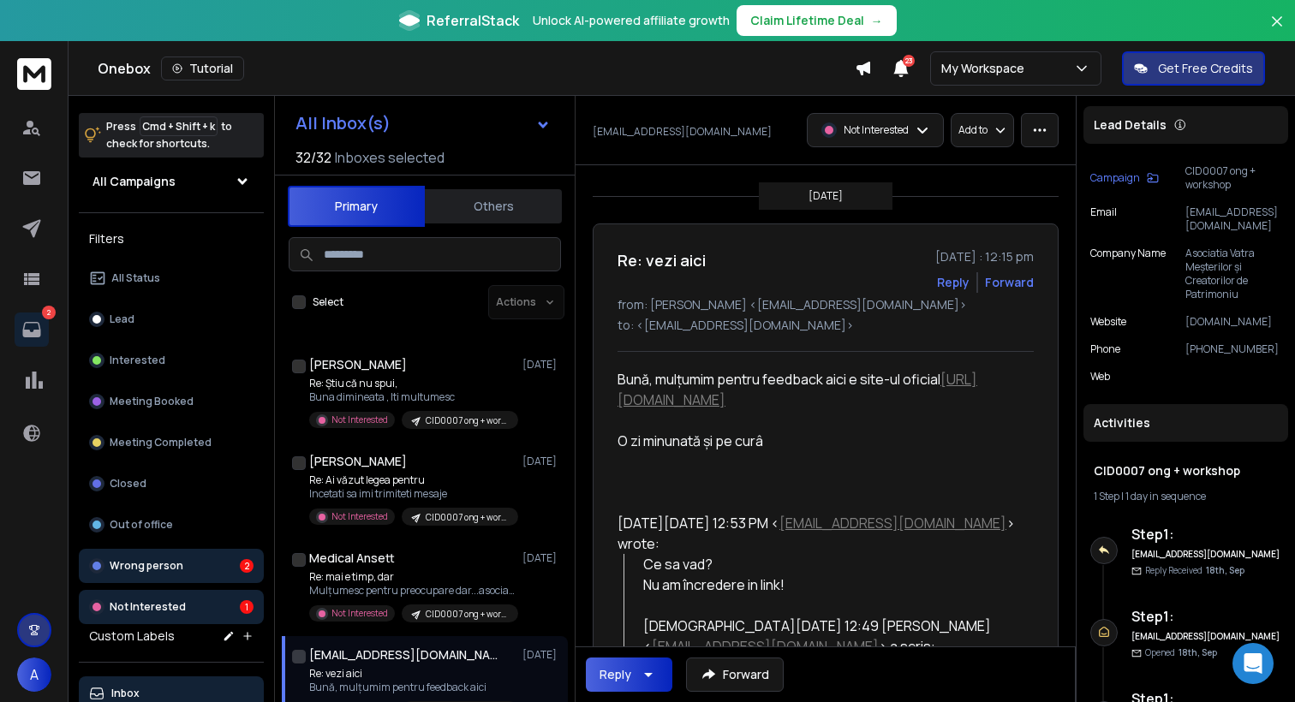
click at [230, 570] on button "Wrong person 2" at bounding box center [171, 566] width 185 height 34
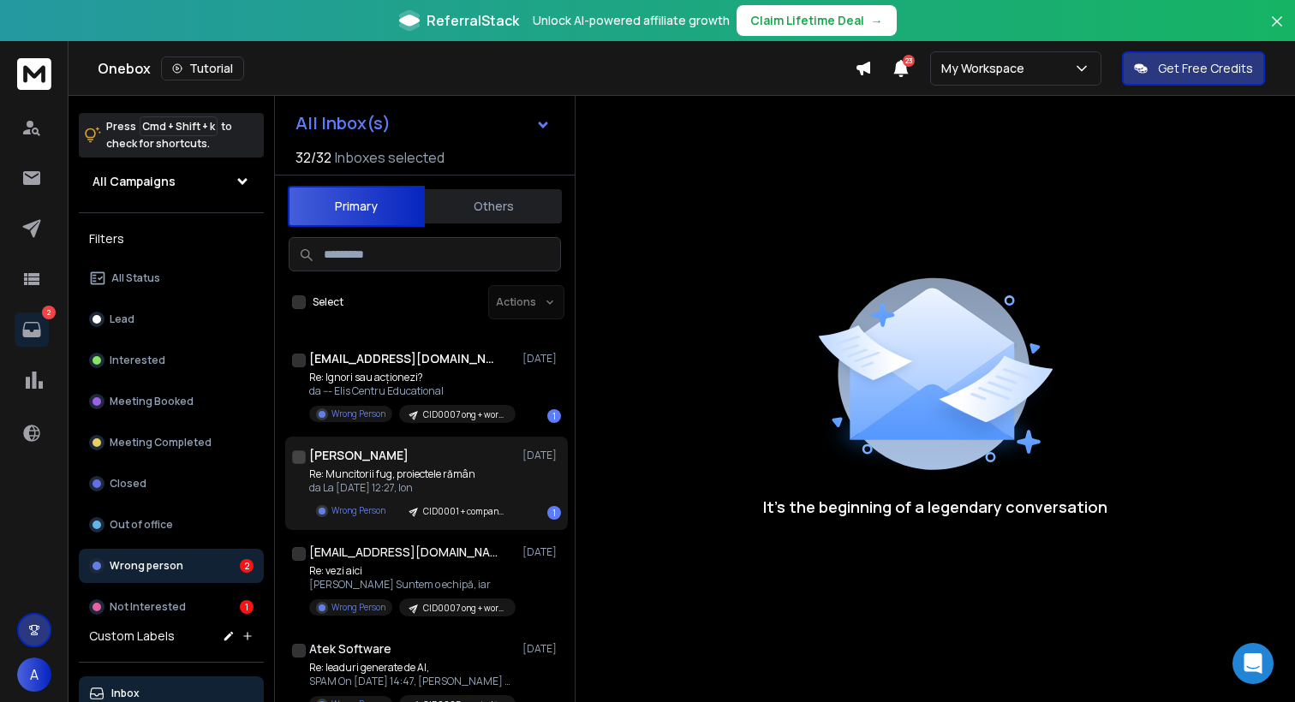
click at [455, 465] on div "[PERSON_NAME] [DATE] Re: Muncitorii fug, proiectele rămân da La [DATE] 12:27, I…" at bounding box center [435, 483] width 252 height 73
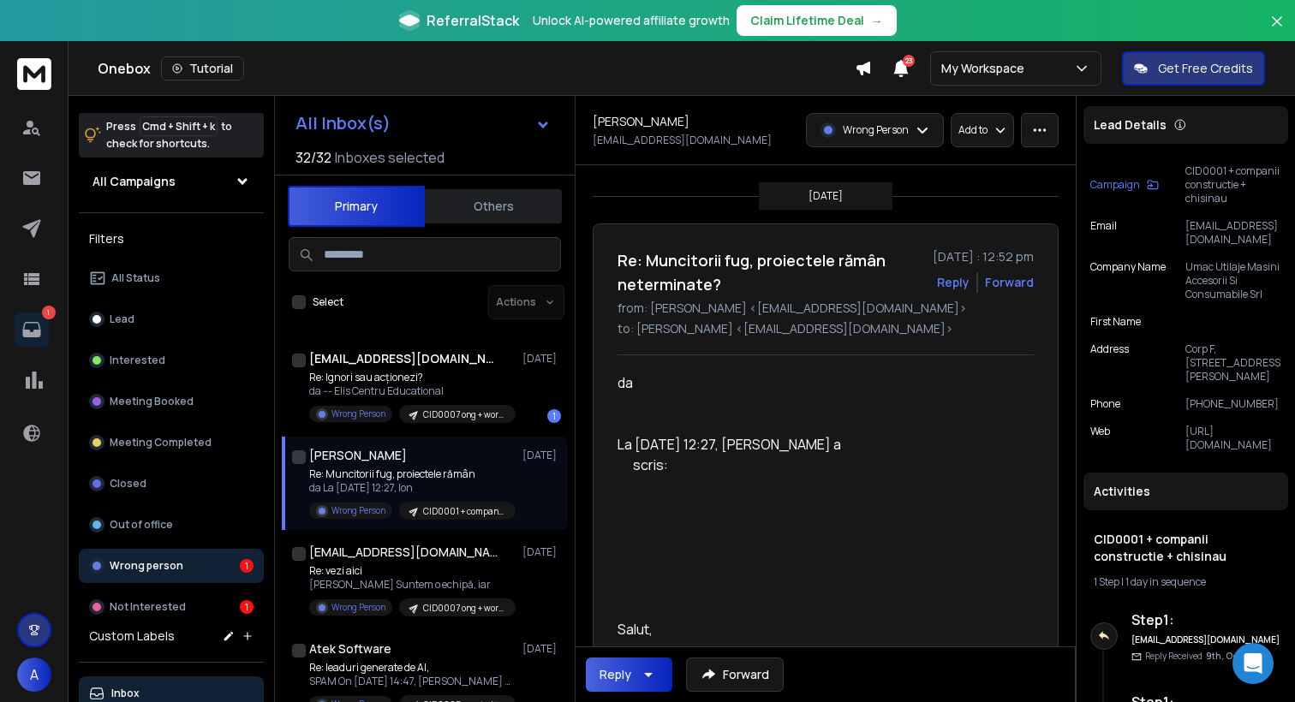
click at [915, 146] on div "Wrong Person" at bounding box center [875, 130] width 138 height 34
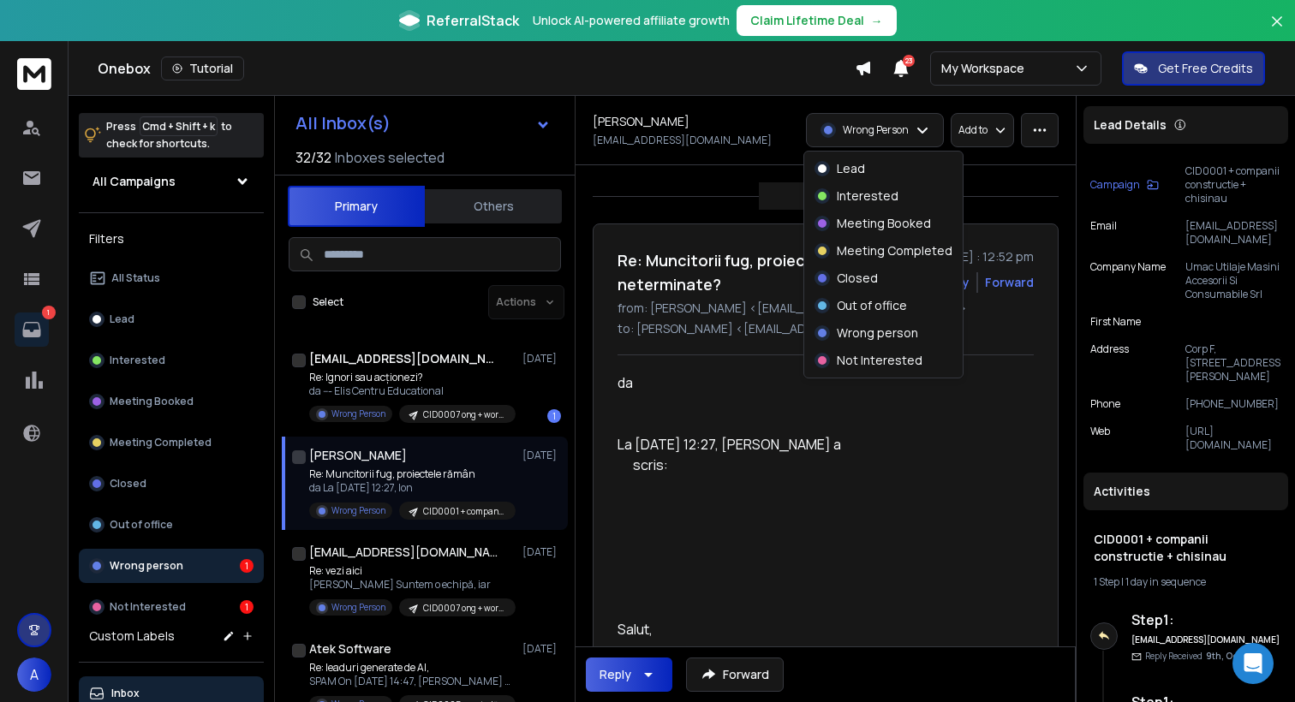
click at [907, 134] on p "Wrong Person" at bounding box center [876, 130] width 66 height 14
click at [882, 134] on p "Wrong Person" at bounding box center [876, 130] width 66 height 14
click at [870, 191] on p "Interested" at bounding box center [868, 196] width 62 height 17
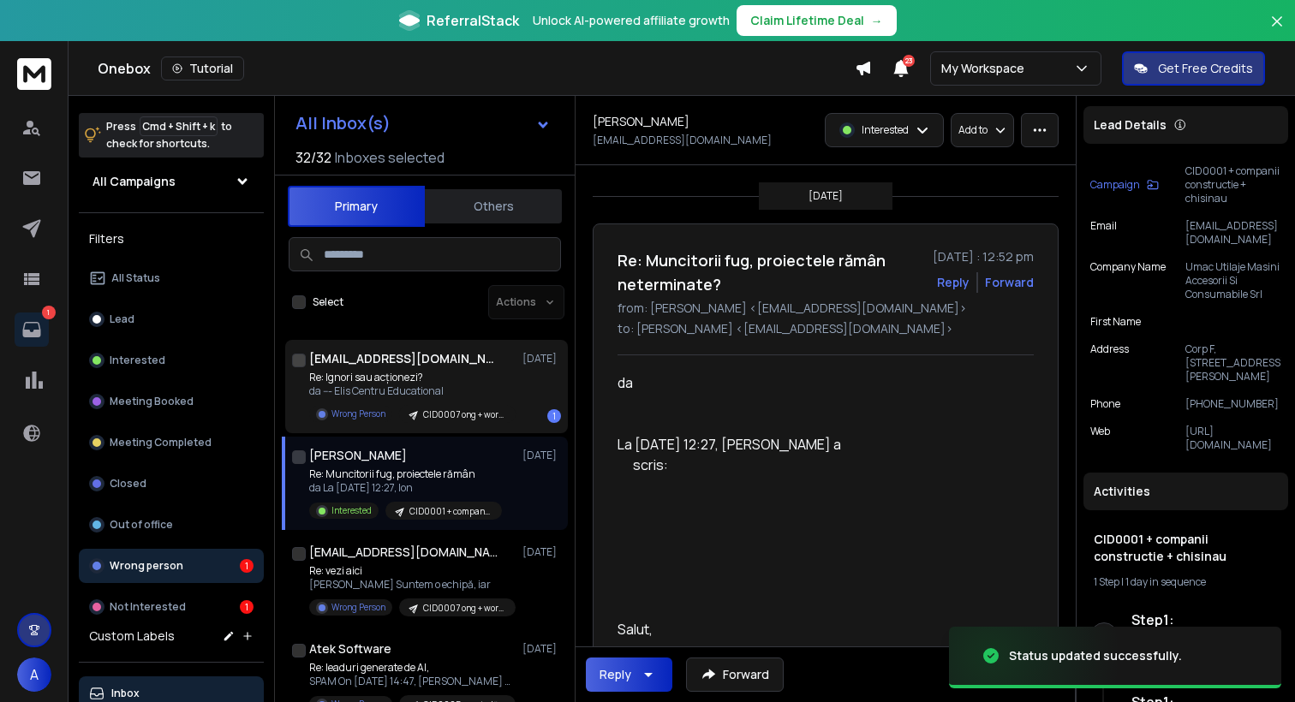
click at [416, 373] on p "Re: Ignori sau acționezi?" at bounding box center [412, 378] width 206 height 14
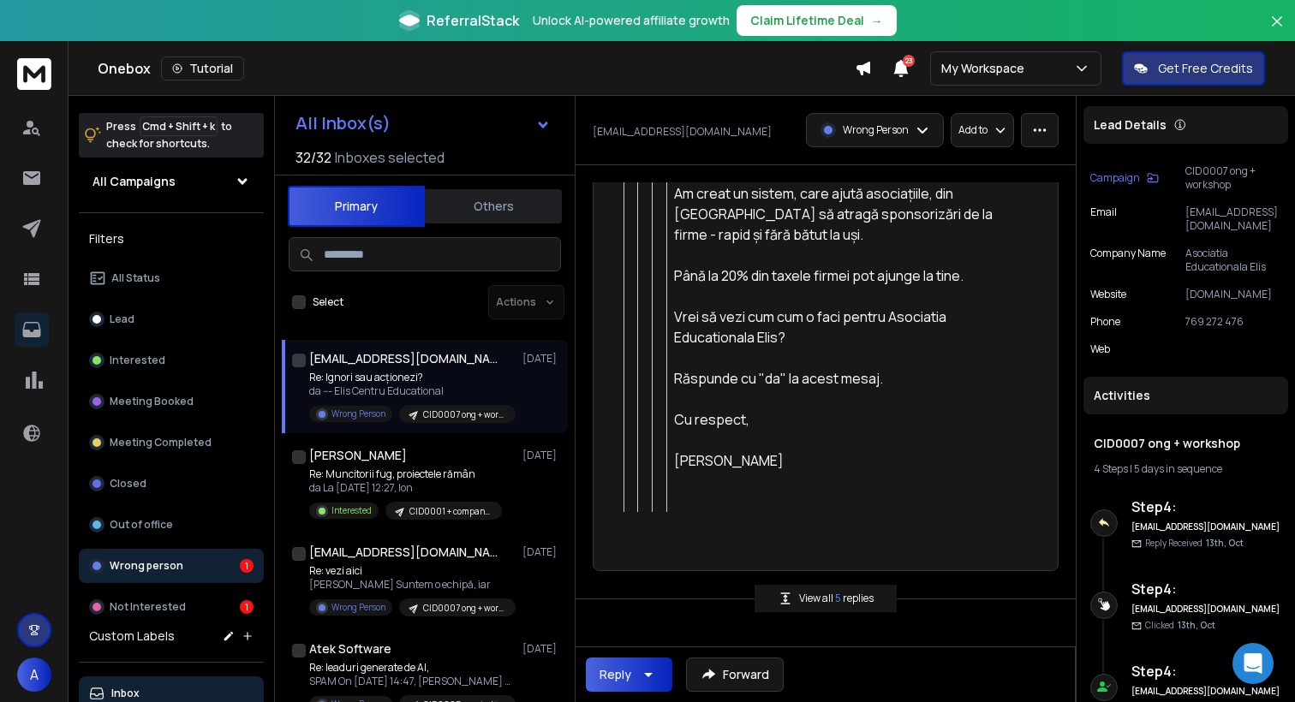
scroll to position [2310, 0]
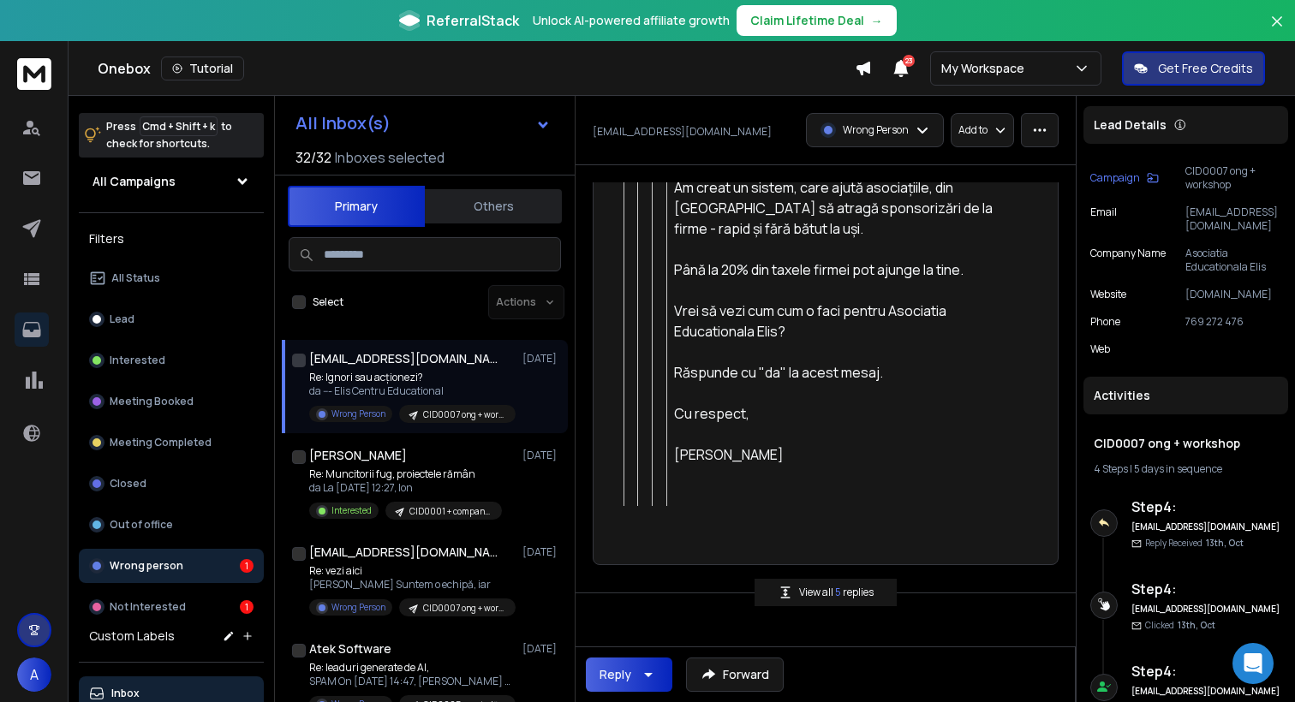
click at [839, 595] on span "5" at bounding box center [839, 592] width 8 height 15
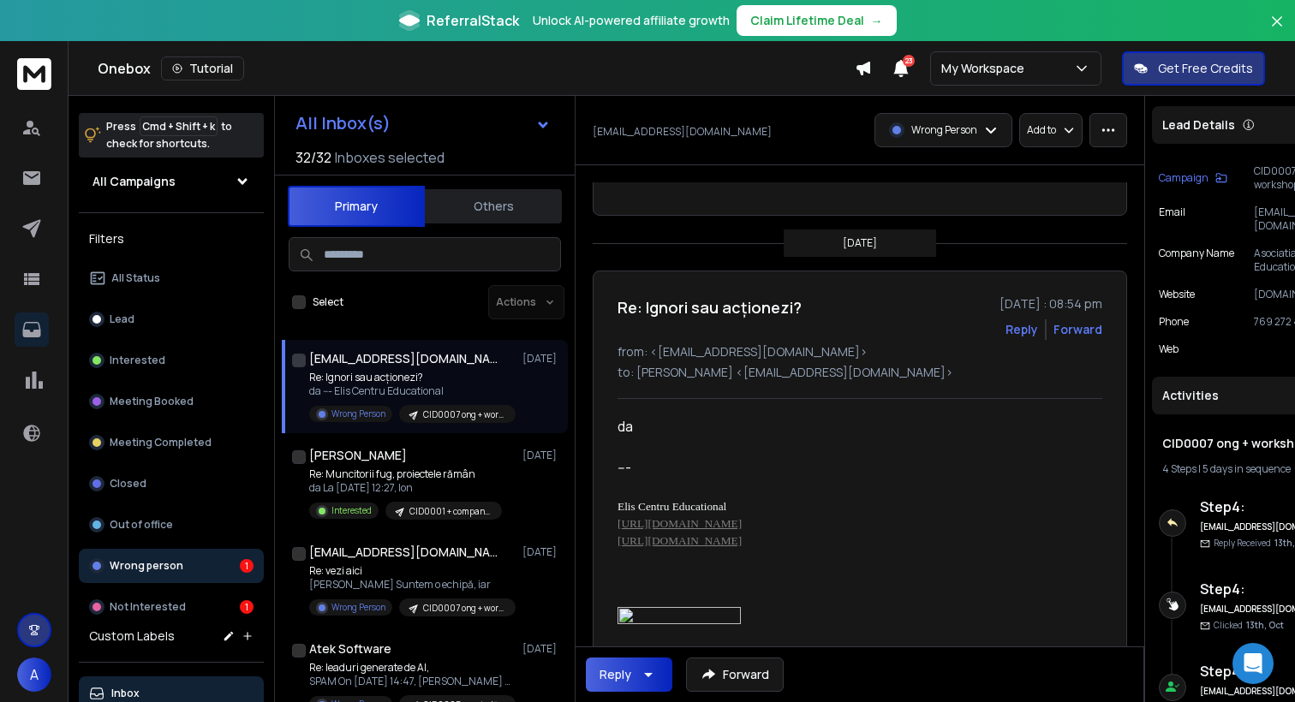
scroll to position [2476, 0]
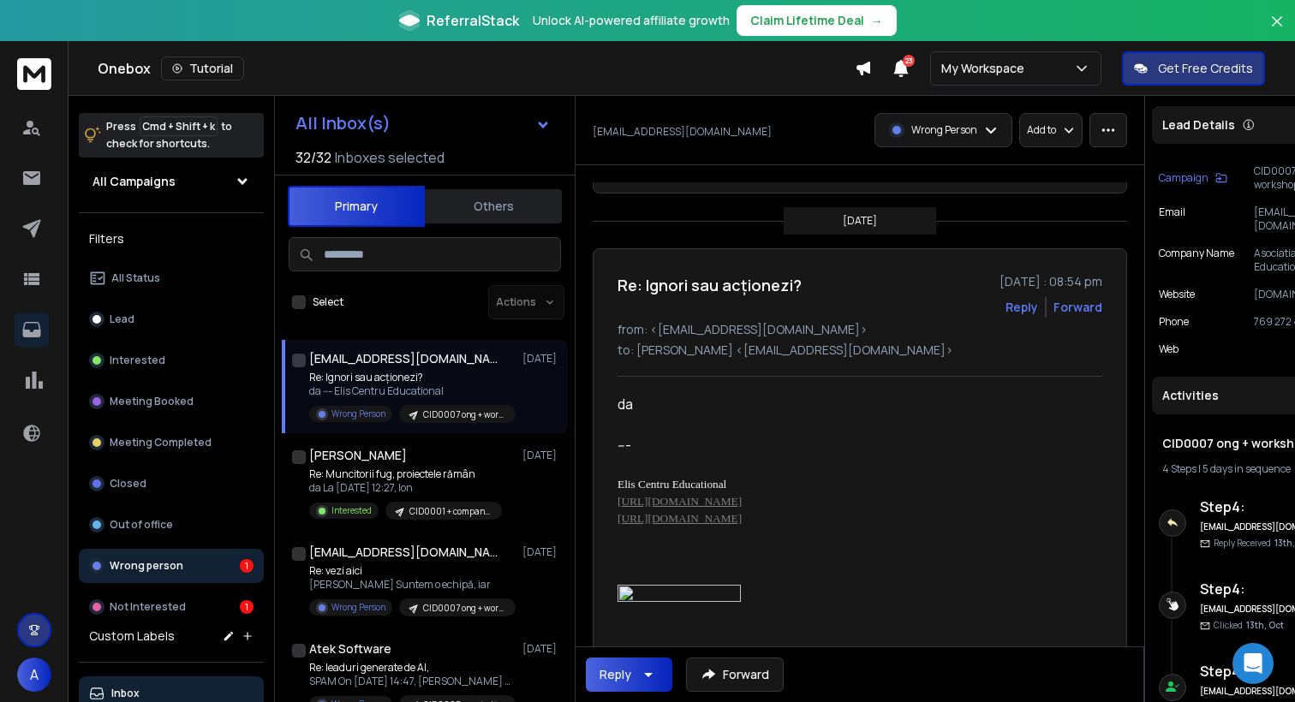
click at [702, 508] on link "[URL][DOMAIN_NAME]" at bounding box center [680, 501] width 124 height 13
click at [968, 133] on p "Wrong Person" at bounding box center [944, 130] width 66 height 14
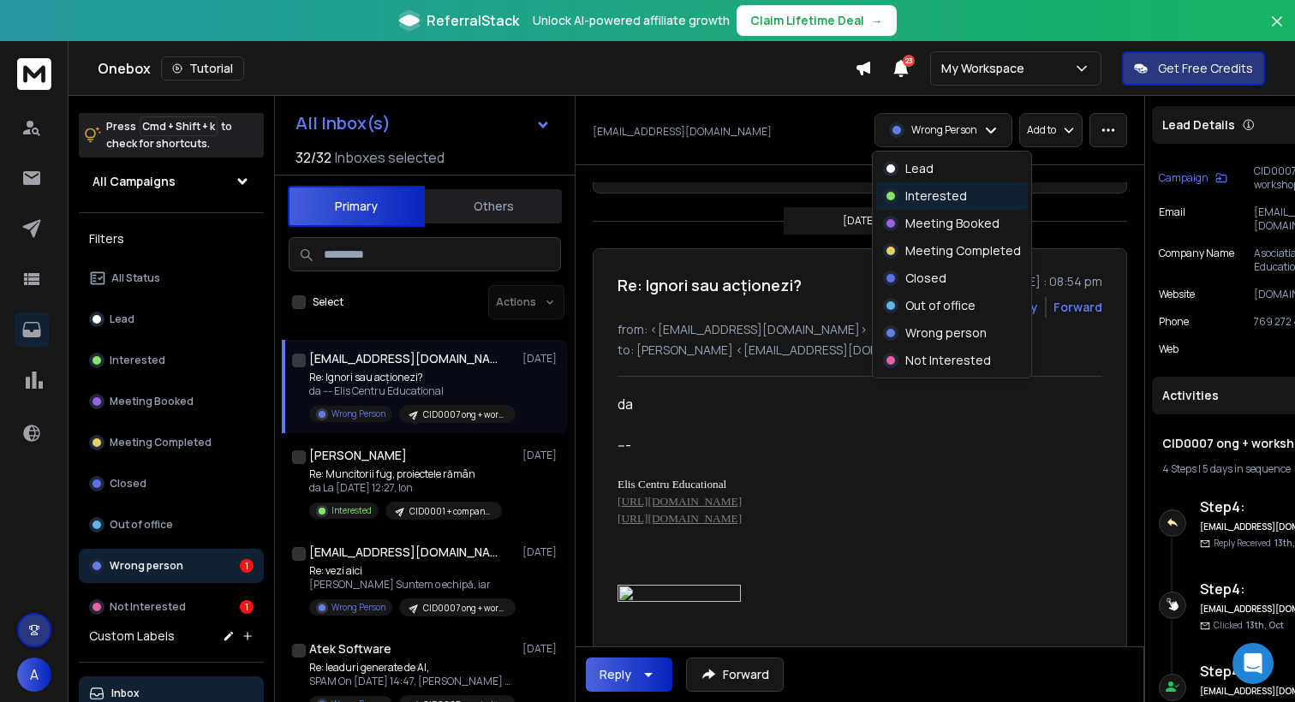
click at [944, 190] on p "Interested" at bounding box center [936, 196] width 62 height 17
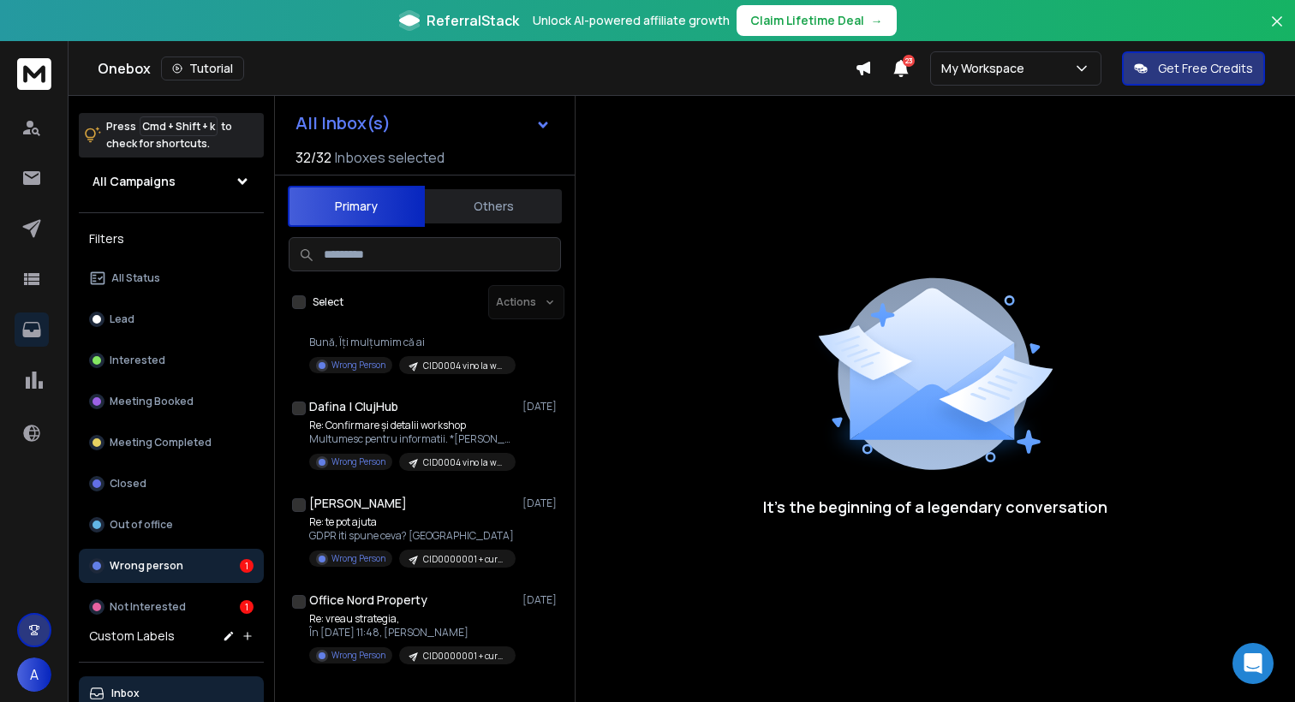
scroll to position [0, 0]
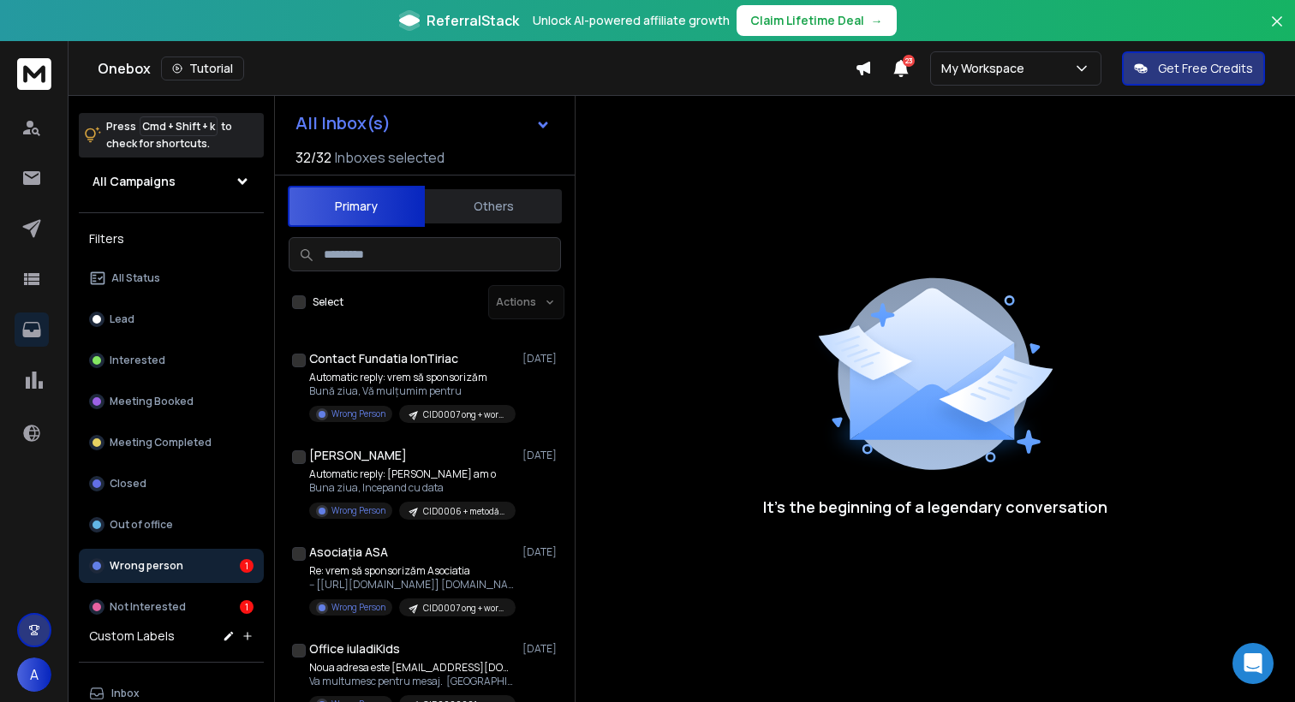
click at [223, 571] on button "Wrong person 1" at bounding box center [171, 566] width 185 height 34
click at [188, 614] on button "Not Interested 1" at bounding box center [171, 607] width 185 height 34
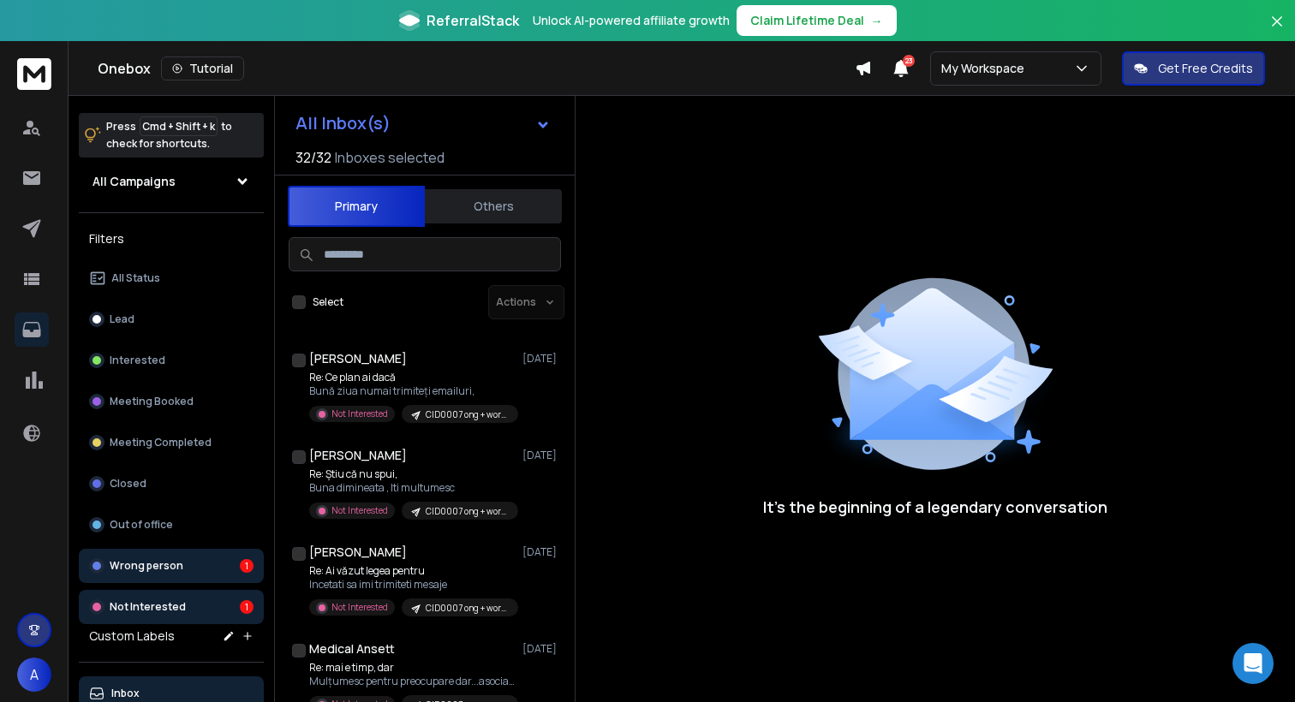
click at [232, 568] on button "Wrong person 1" at bounding box center [171, 566] width 185 height 34
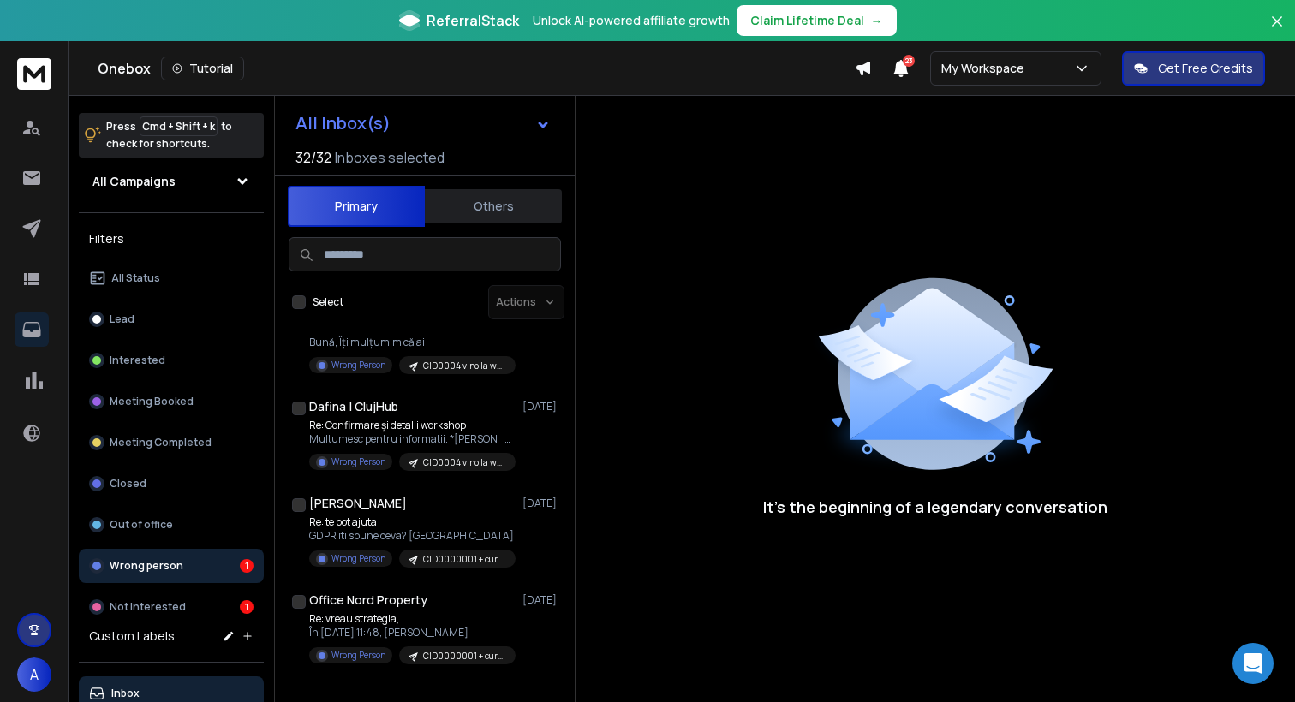
scroll to position [630, 0]
click at [912, 63] on span "23" at bounding box center [909, 61] width 12 height 12
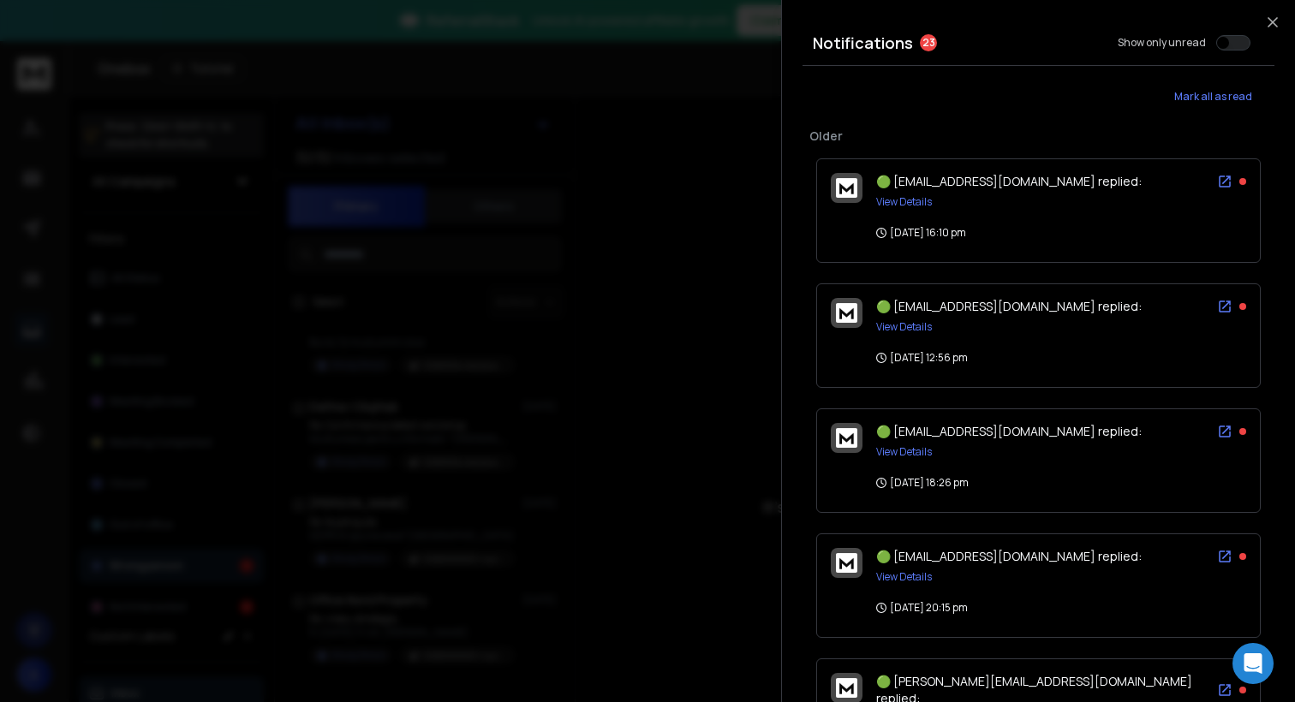
click at [911, 64] on div "Notifications 23 Show only unread" at bounding box center [1039, 43] width 472 height 45
click at [706, 88] on body "ReferralStack Unlock AI-powered affiliate growth Lifetime Deals available! Clai…" at bounding box center [647, 351] width 1295 height 702
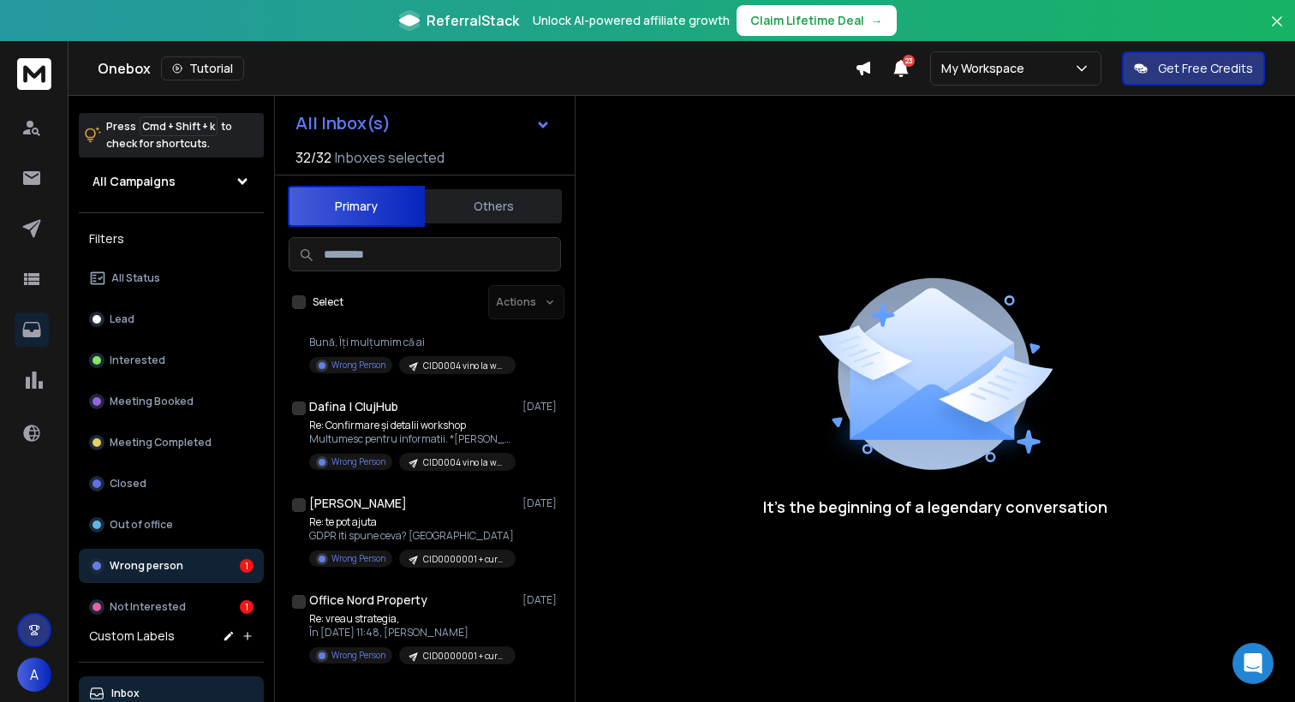
click at [1286, 26] on button "Close banner" at bounding box center [1277, 30] width 22 height 41
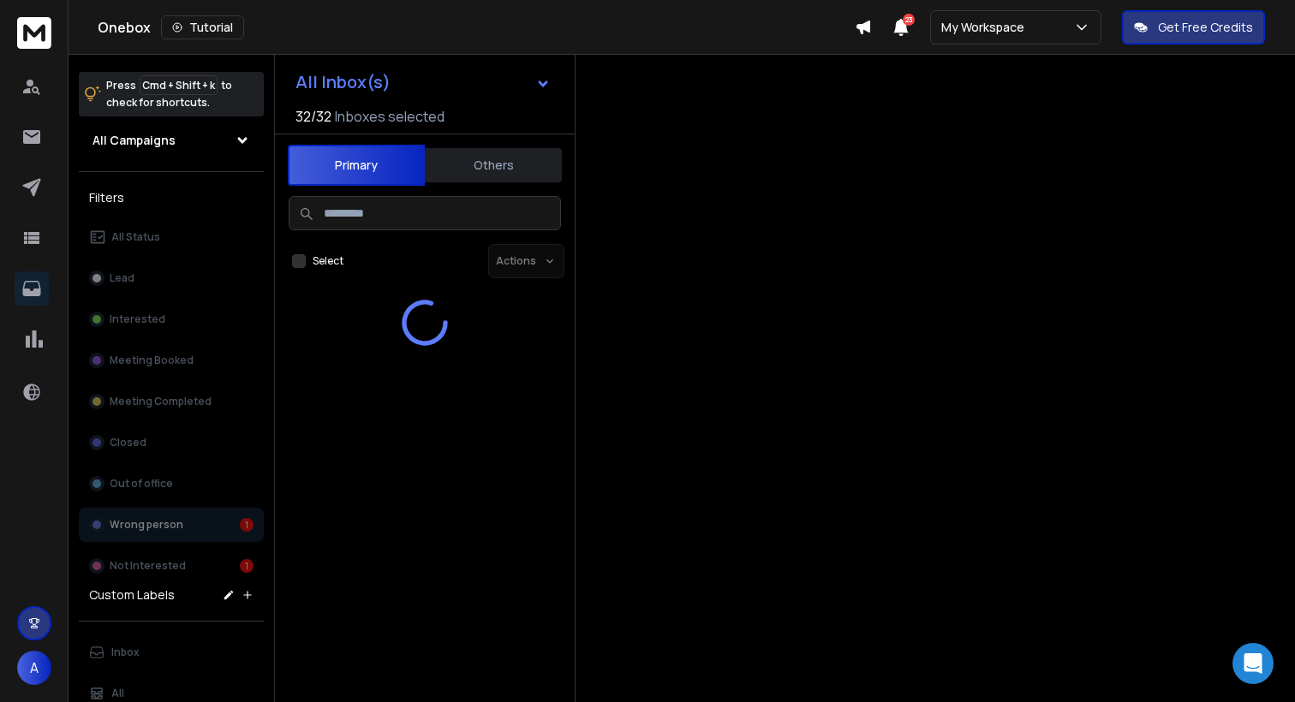
scroll to position [0, 0]
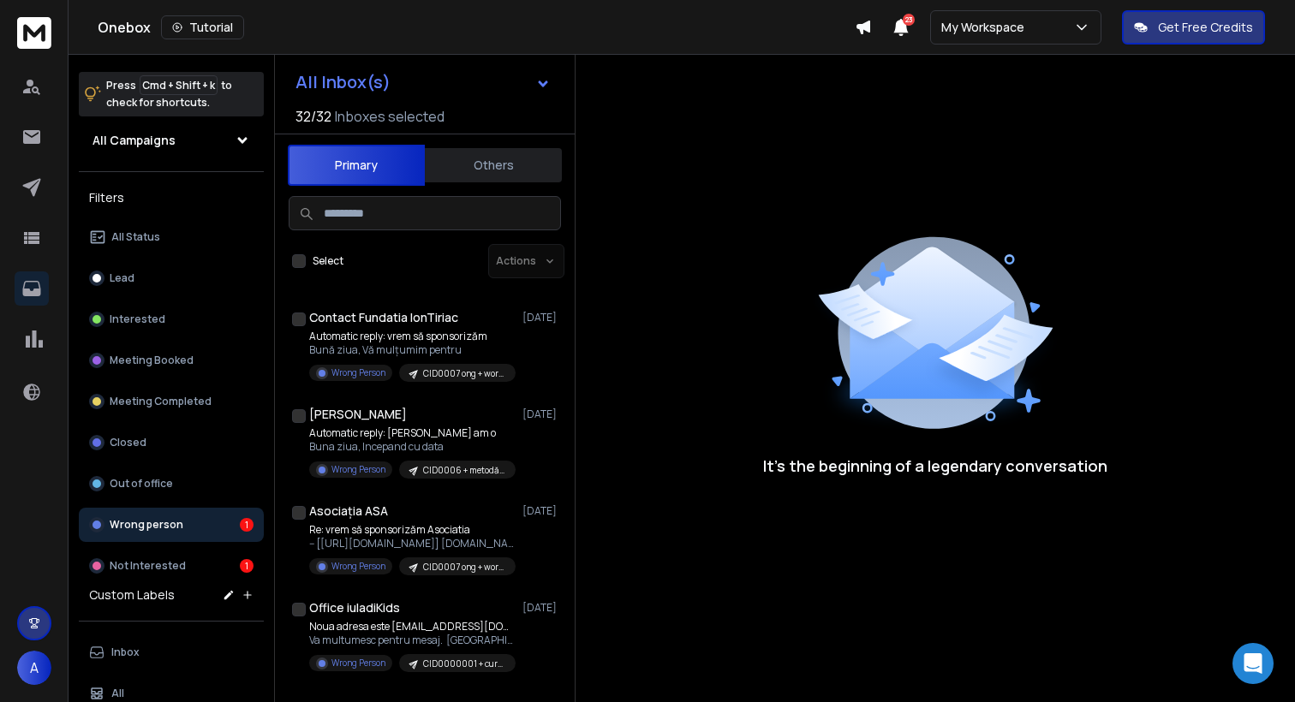
click at [172, 518] on p "Wrong person" at bounding box center [147, 525] width 74 height 14
click at [226, 565] on button "Not Interested 1" at bounding box center [171, 566] width 185 height 34
